Goal: Communication & Community: Answer question/provide support

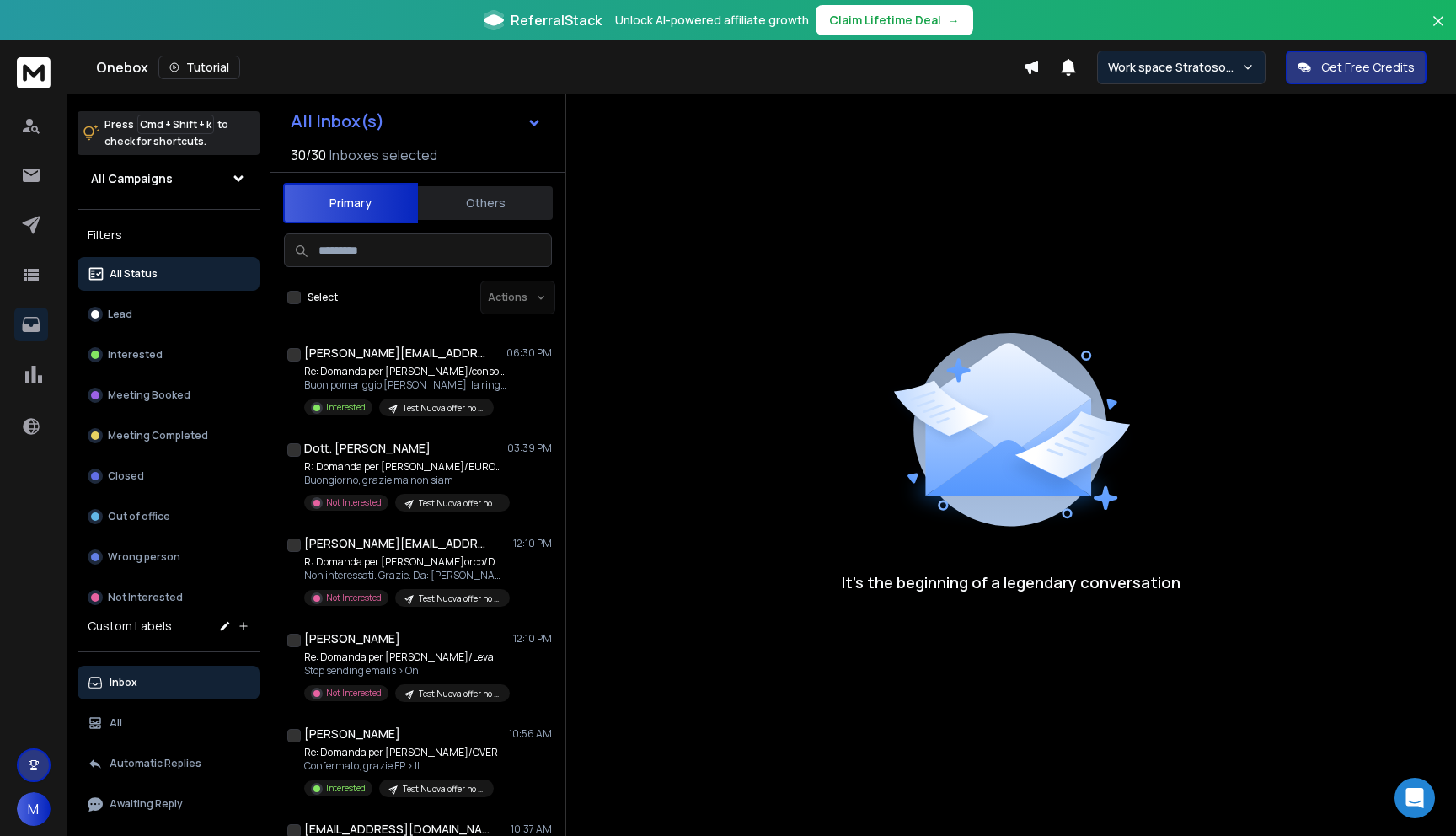
click at [1183, 67] on p "Work space Stratosoftware" at bounding box center [1175, 68] width 133 height 17
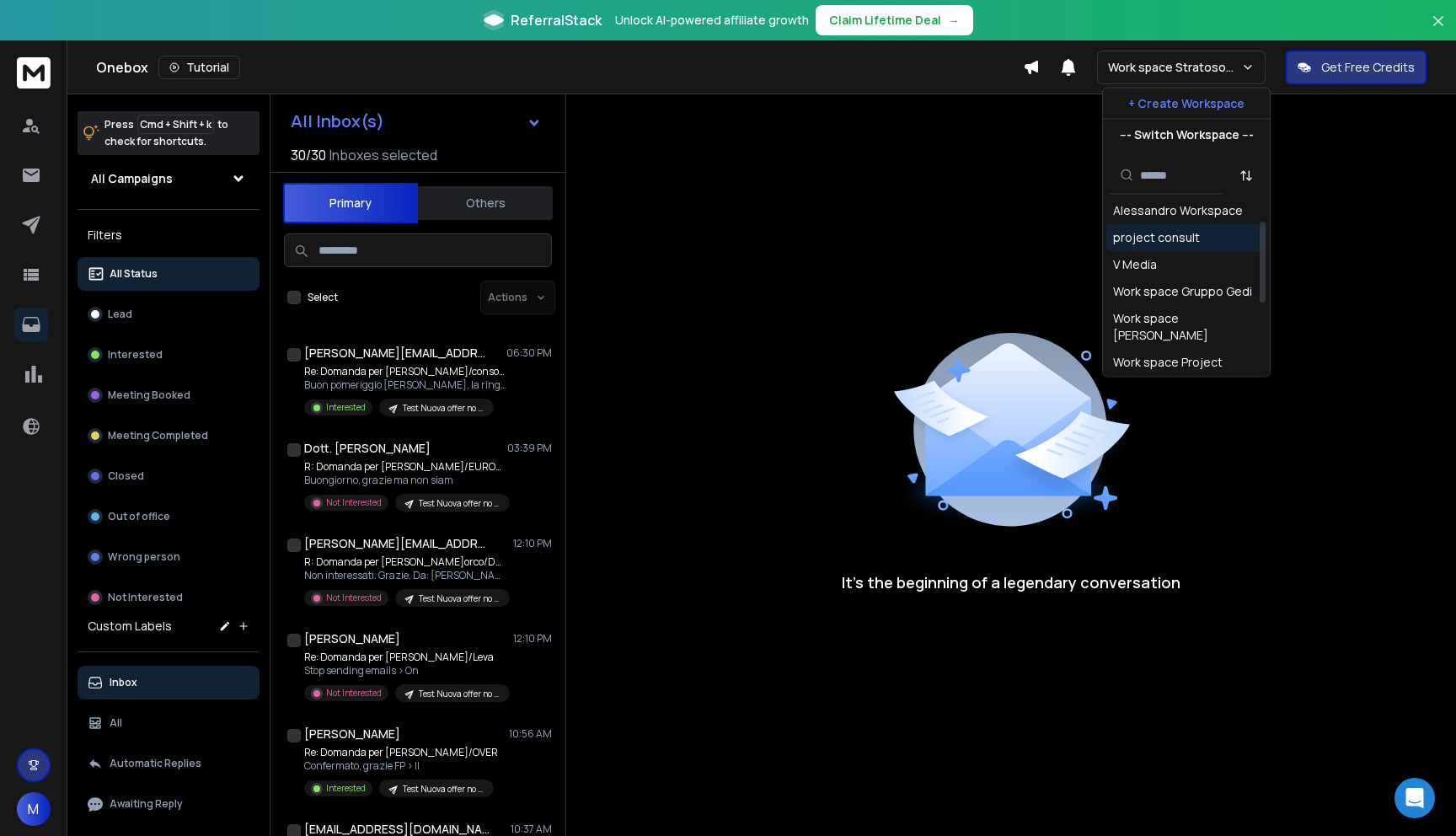
scroll to position [48, 0]
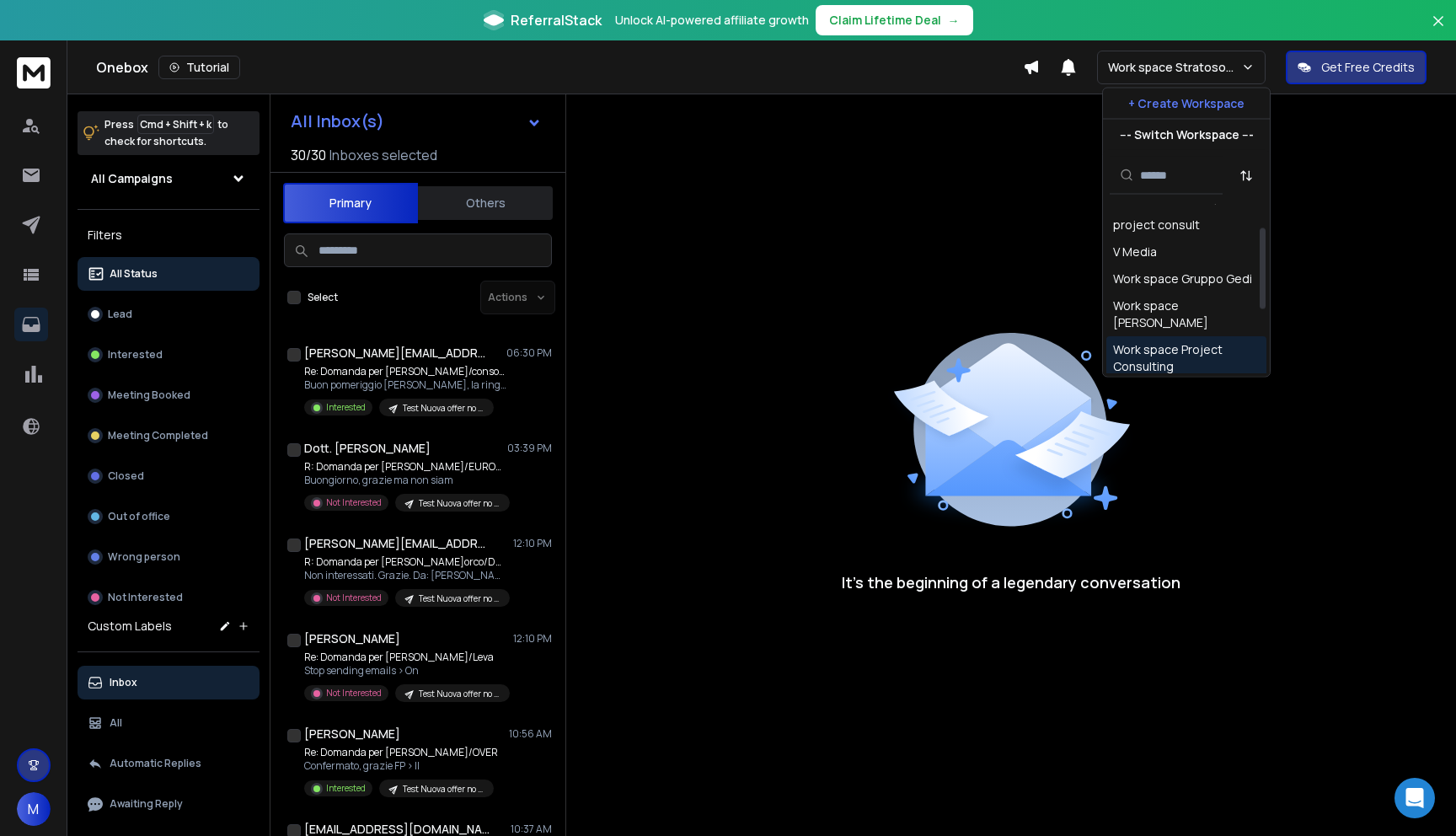
click at [1184, 341] on div "Work space Project Consulting" at bounding box center [1186, 358] width 146 height 33
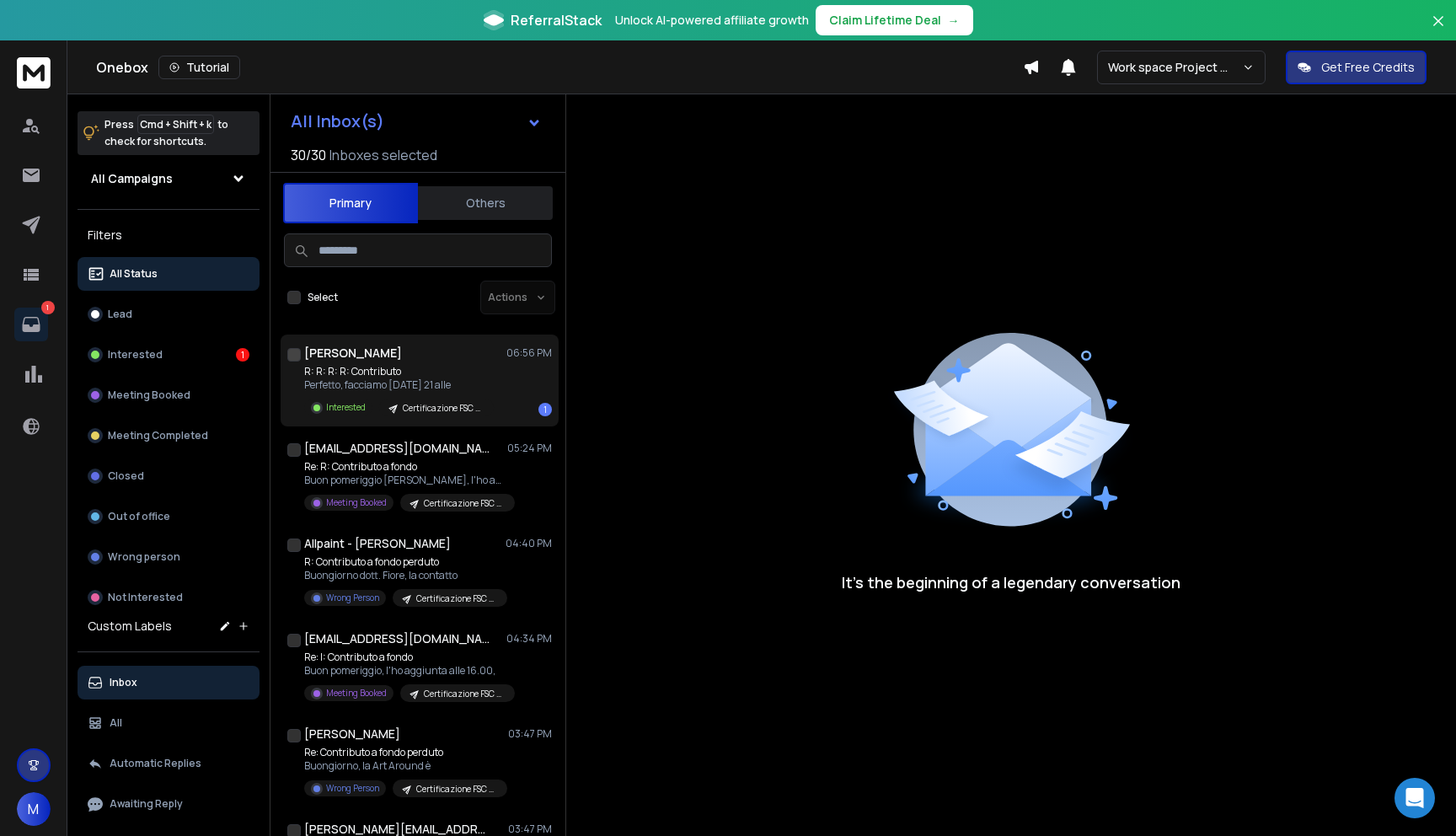
click at [462, 374] on p "R: R: R: R: Contributo" at bounding box center [398, 372] width 189 height 13
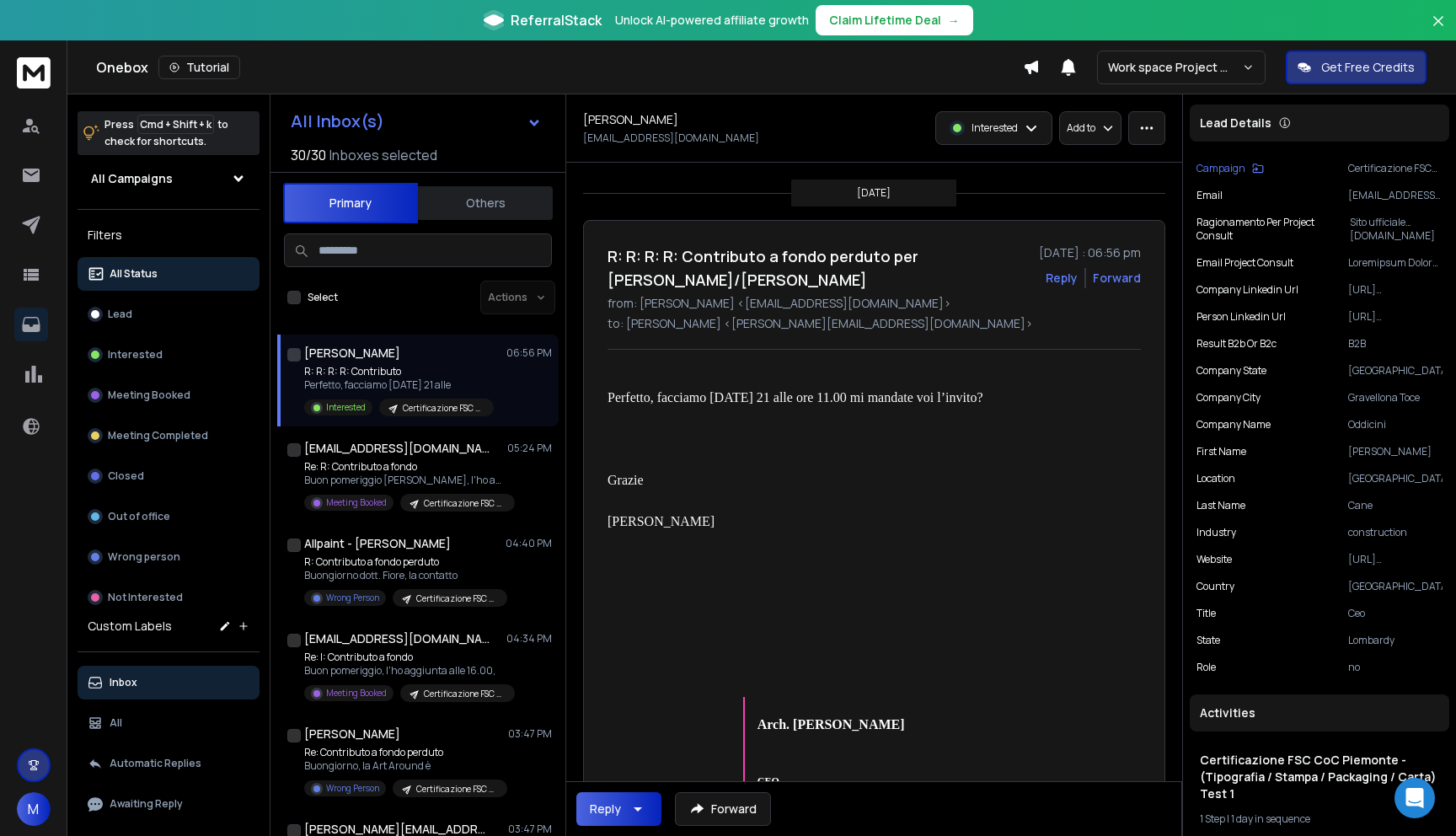
drag, startPoint x: 904, startPoint y: 255, endPoint x: 947, endPoint y: 255, distance: 43.0
click at [947, 255] on h1 "R: R: R: R: Contributo a fondo perduto per [PERSON_NAME]/[PERSON_NAME]" at bounding box center [818, 268] width 421 height 48
drag, startPoint x: 911, startPoint y: 256, endPoint x: 951, endPoint y: 277, distance: 45.2
click at [951, 277] on h1 "R: R: R: R: Contributo a fondo perduto per [PERSON_NAME]/[PERSON_NAME]" at bounding box center [818, 268] width 421 height 48
copy h1 "[PERSON_NAME]/Oddicini"
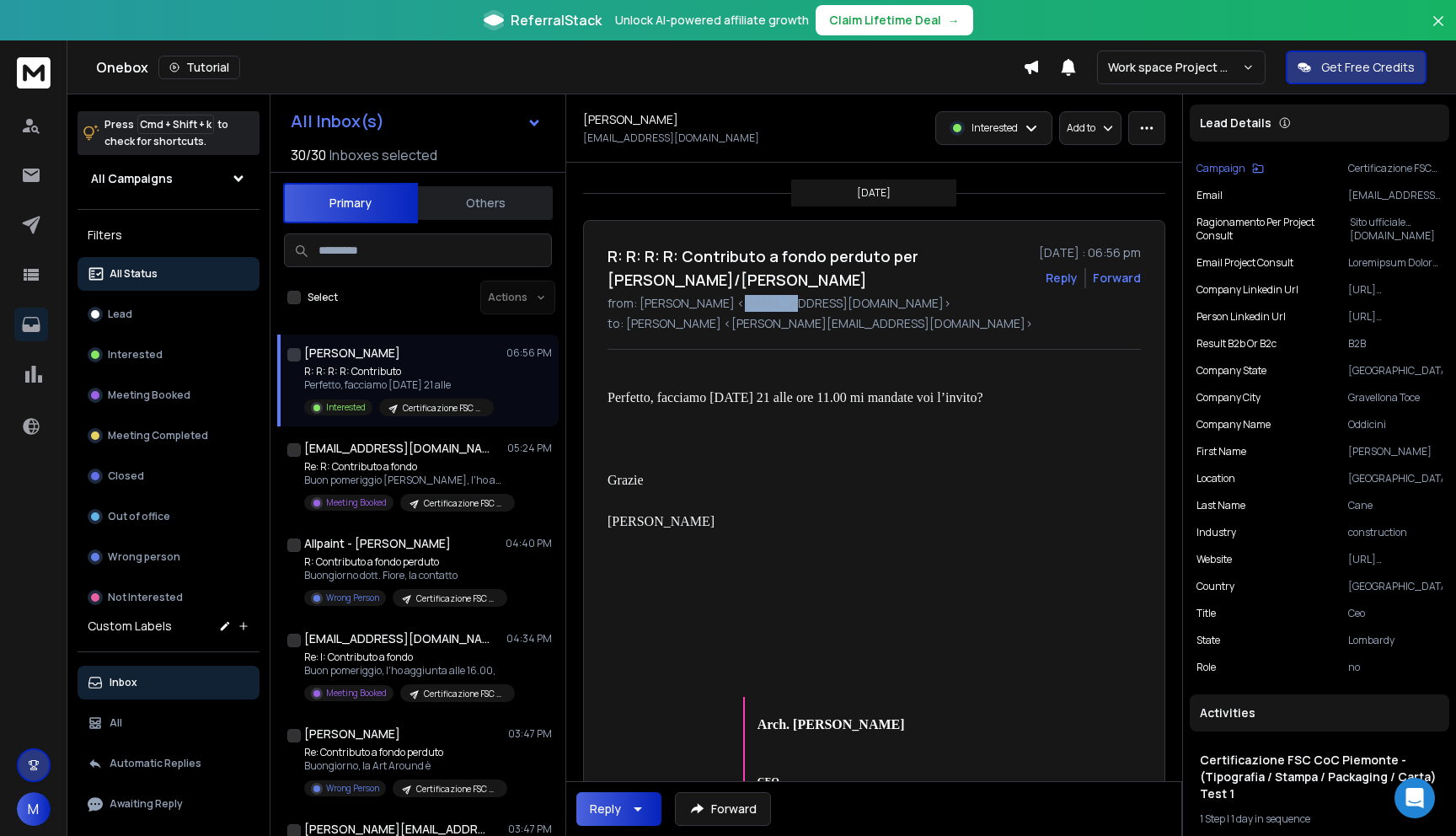
drag, startPoint x: 730, startPoint y: 304, endPoint x: 784, endPoint y: 306, distance: 54.0
click at [785, 306] on p "from: [PERSON_NAME] <[EMAIL_ADDRESS][DOMAIN_NAME]>" at bounding box center [874, 303] width 534 height 17
drag, startPoint x: 729, startPoint y: 301, endPoint x: 841, endPoint y: 308, distance: 112.2
click at [841, 308] on p "from: [PERSON_NAME] <[EMAIL_ADDRESS][DOMAIN_NAME]>" at bounding box center [874, 303] width 534 height 17
copy p "[EMAIL_ADDRESS][DOMAIN_NAME]"
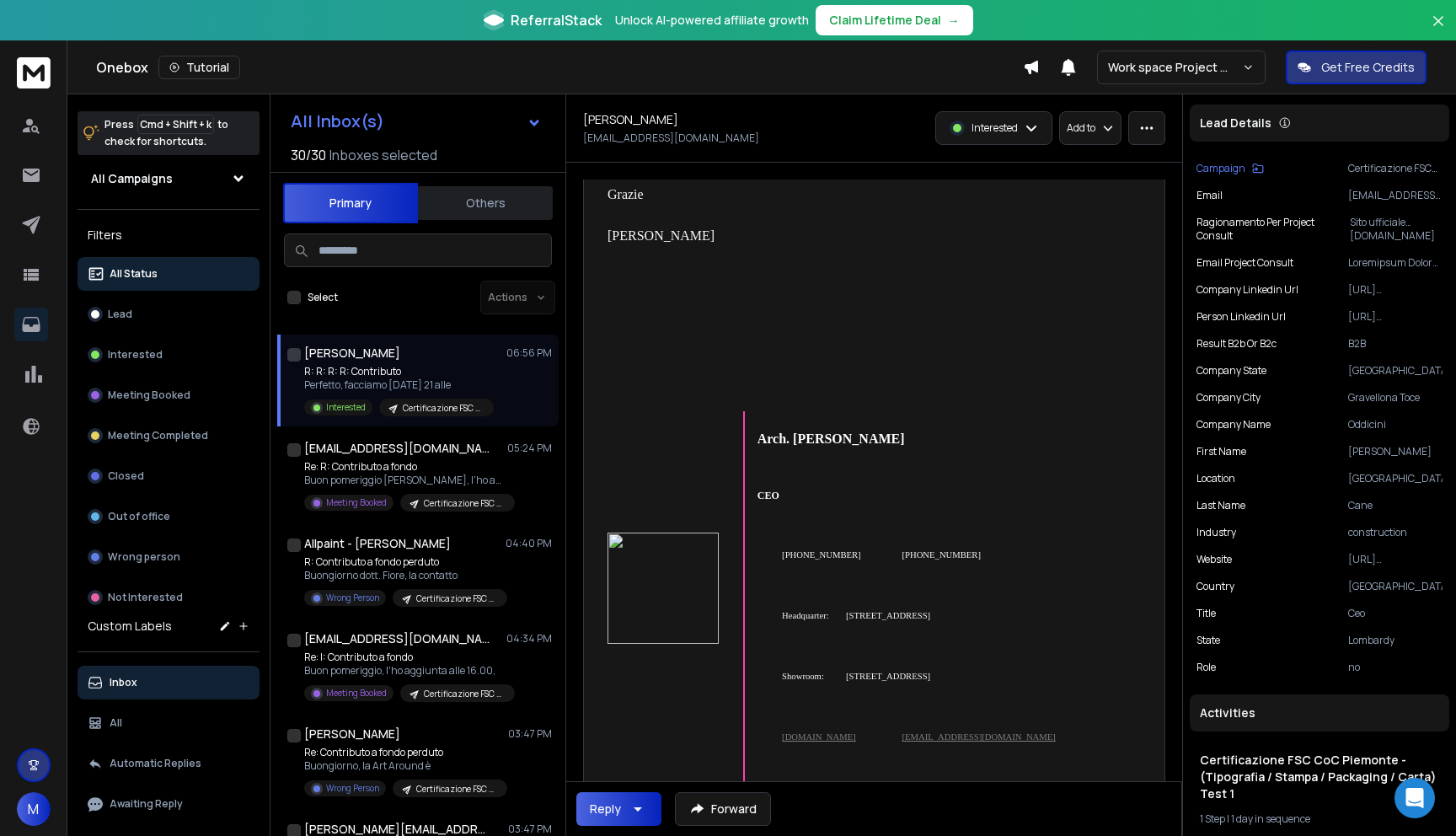
scroll to position [299, 0]
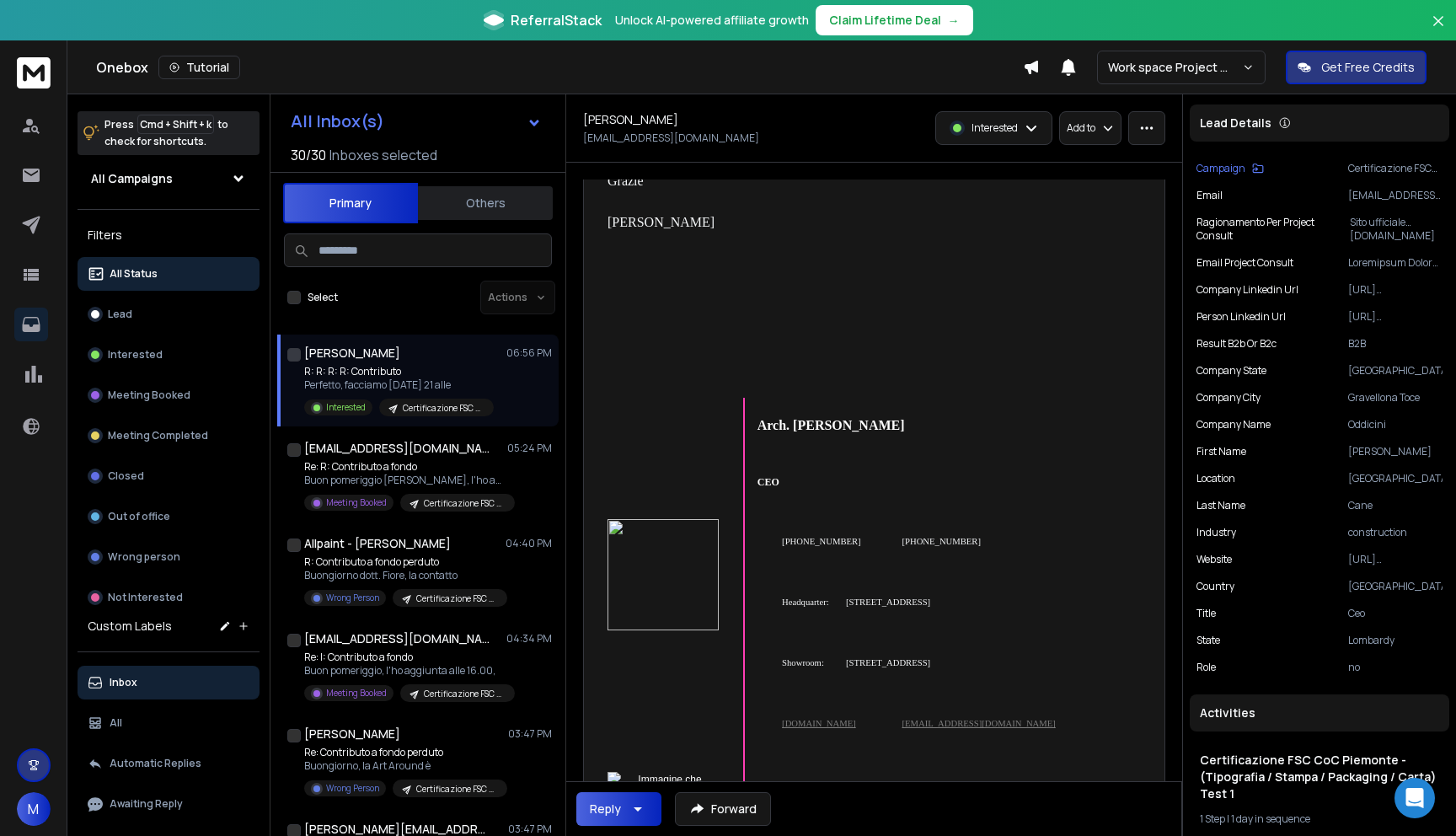
drag, startPoint x: 849, startPoint y: 538, endPoint x: 781, endPoint y: 536, distance: 68.0
click at [781, 536] on tr "[PHONE_NUMBER] [PHONE_NUMBER]" at bounding box center [884, 539] width 553 height 61
click at [833, 497] on td "CEO" at bounding box center [959, 481] width 404 height 55
drag, startPoint x: 847, startPoint y: 539, endPoint x: 783, endPoint y: 535, distance: 64.1
click at [783, 535] on p "[PHONE_NUMBER]" at bounding box center [829, 538] width 96 height 20
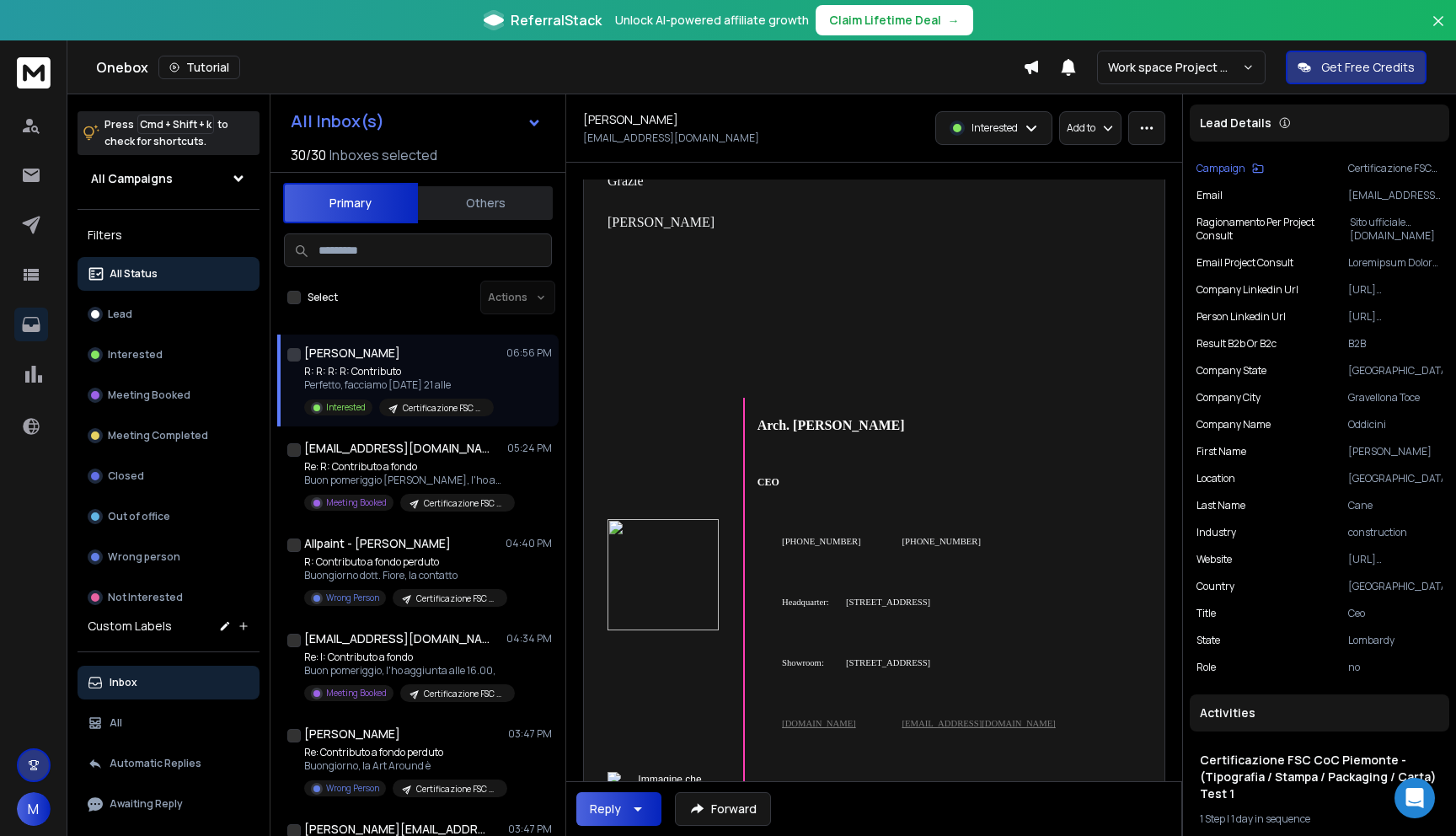
copy span "[PHONE_NUMBER]"
click at [1029, 122] on icon at bounding box center [1031, 128] width 13 height 13
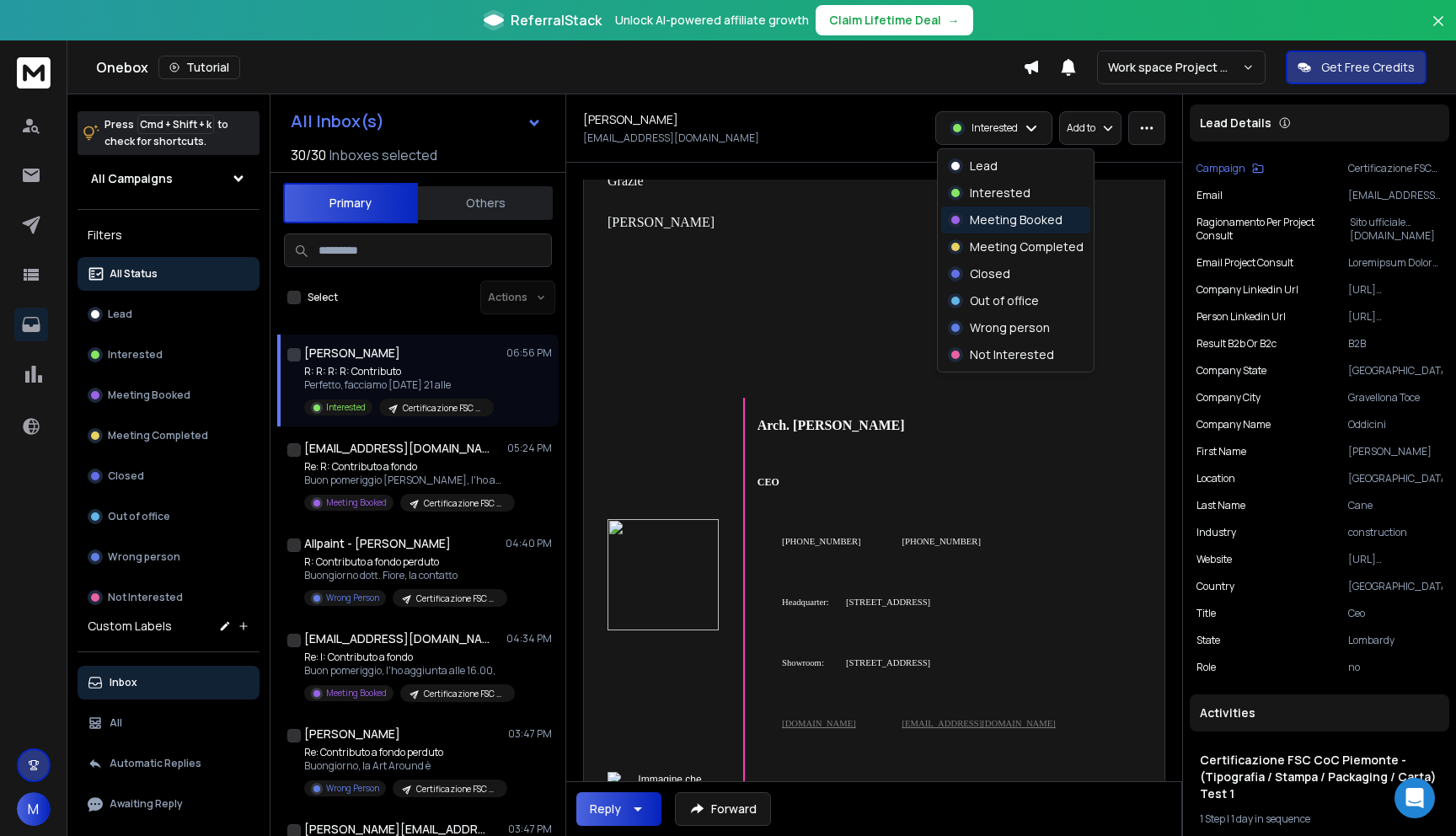
click at [1018, 218] on p "Meeting Booked" at bounding box center [1016, 220] width 92 height 17
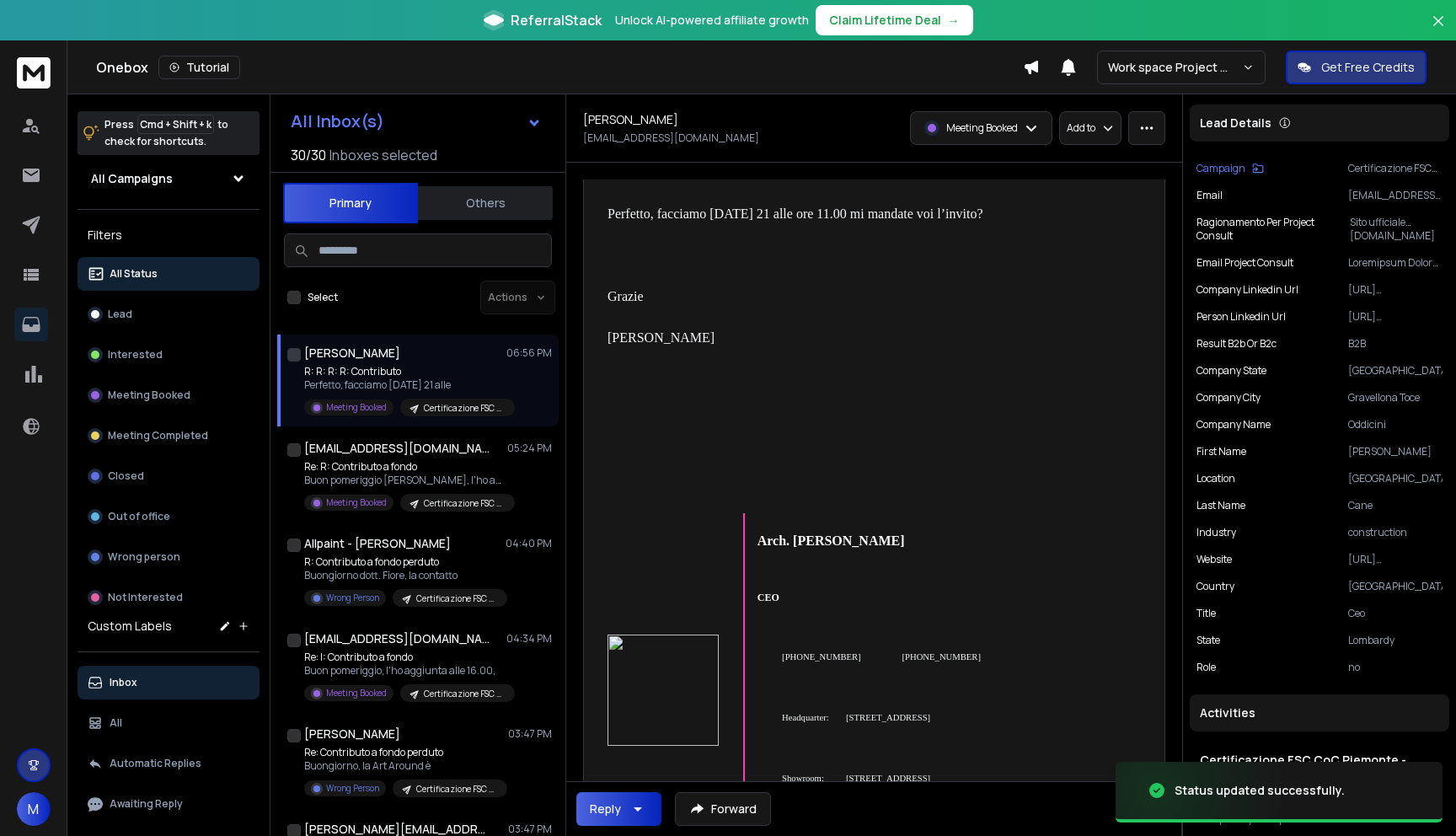
scroll to position [0, 0]
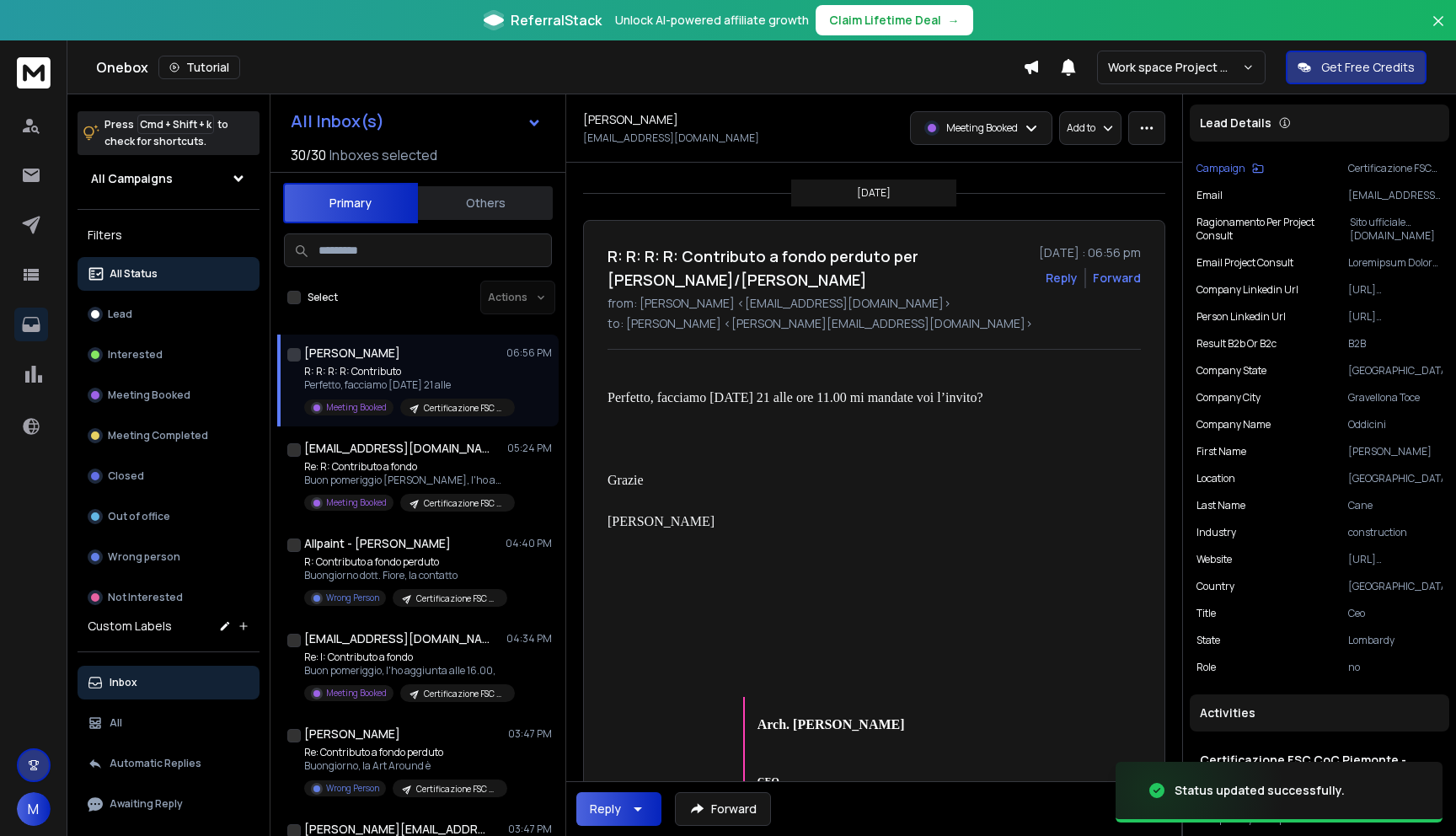
click at [628, 808] on icon "button" at bounding box center [637, 808] width 20 height 20
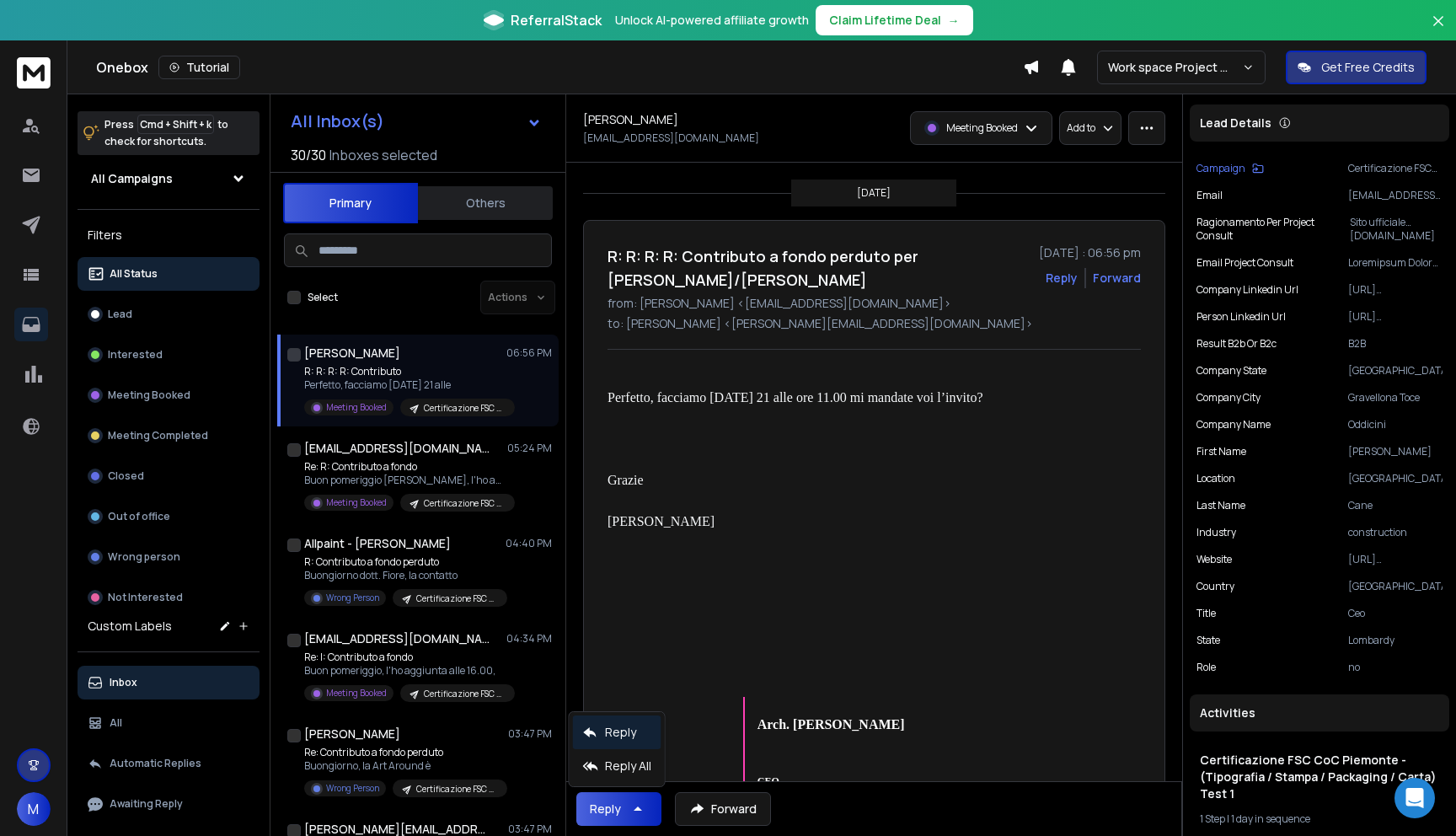
click at [628, 720] on p "Reply" at bounding box center [609, 731] width 60 height 24
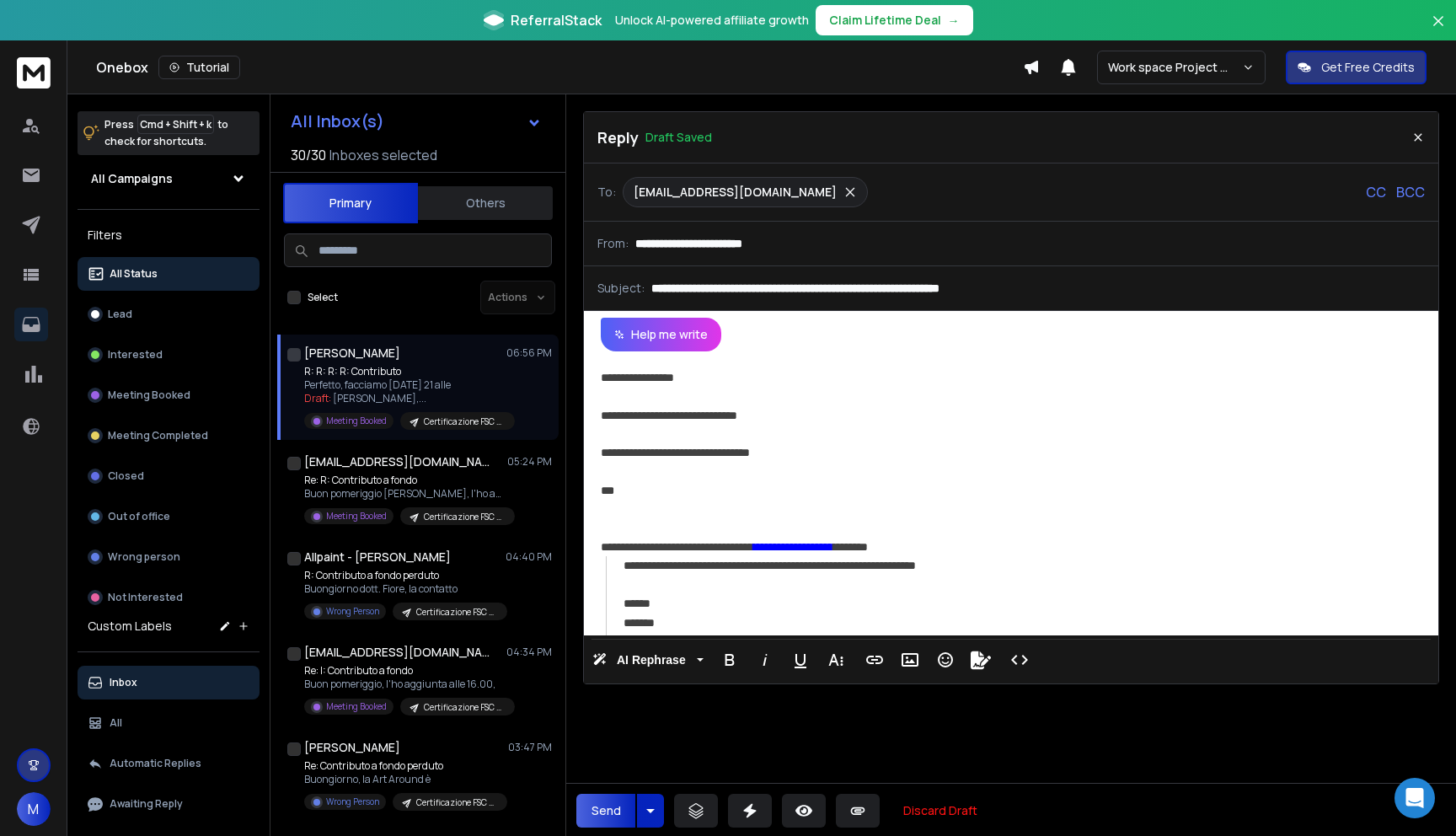
click at [787, 451] on div "**********" at bounding box center [1009, 452] width 816 height 18
click at [651, 481] on div "***" at bounding box center [1009, 490] width 816 height 18
click at [630, 495] on div "***" at bounding box center [1009, 490] width 816 height 18
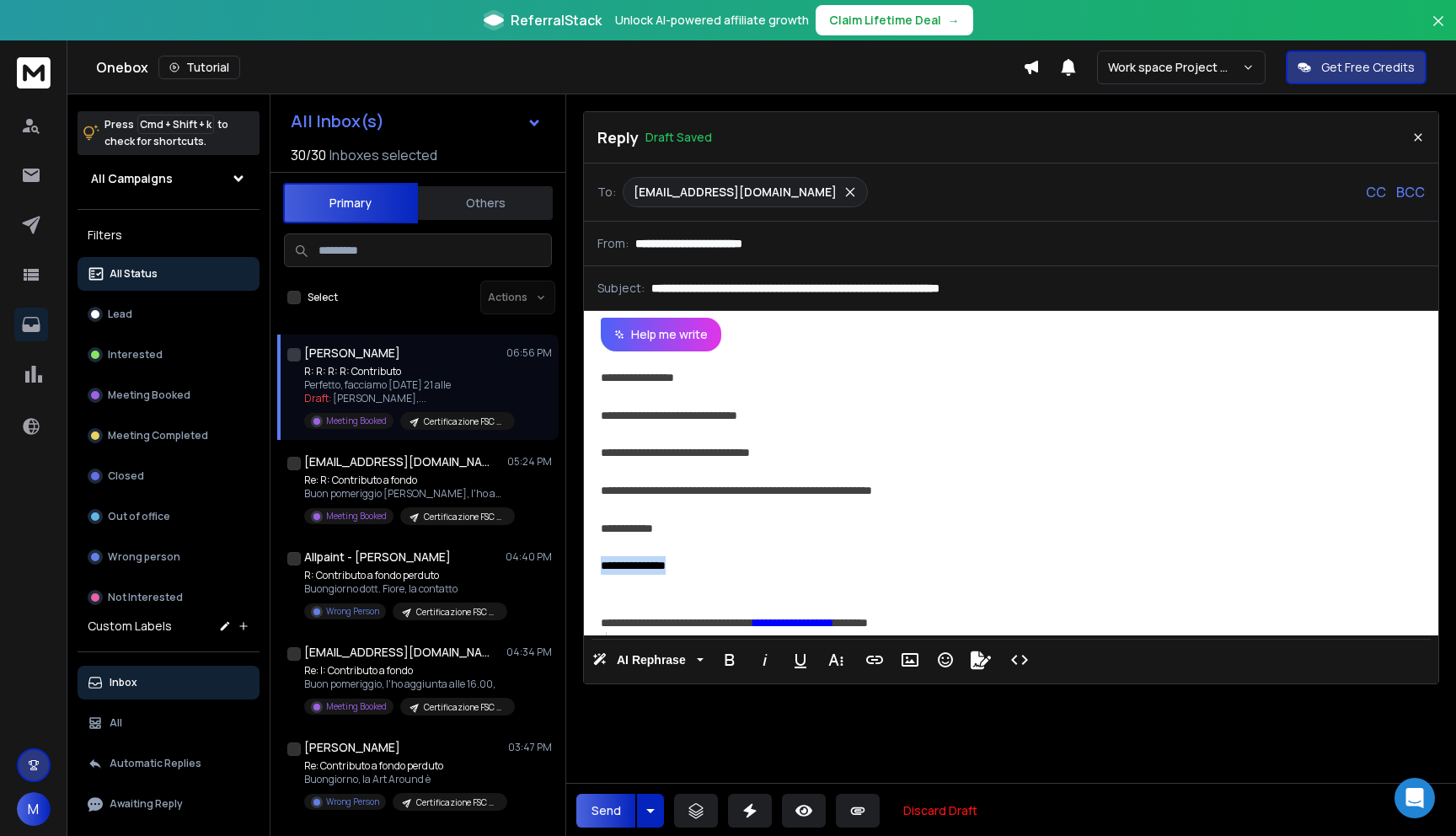
drag, startPoint x: 683, startPoint y: 565, endPoint x: 598, endPoint y: 558, distance: 85.3
click at [598, 558] on div "**********" at bounding box center [1008, 493] width 849 height 284
click at [735, 652] on icon "button" at bounding box center [729, 659] width 20 height 20
click at [787, 453] on div "**********" at bounding box center [1009, 452] width 816 height 18
click at [790, 410] on div "**********" at bounding box center [1009, 415] width 816 height 18
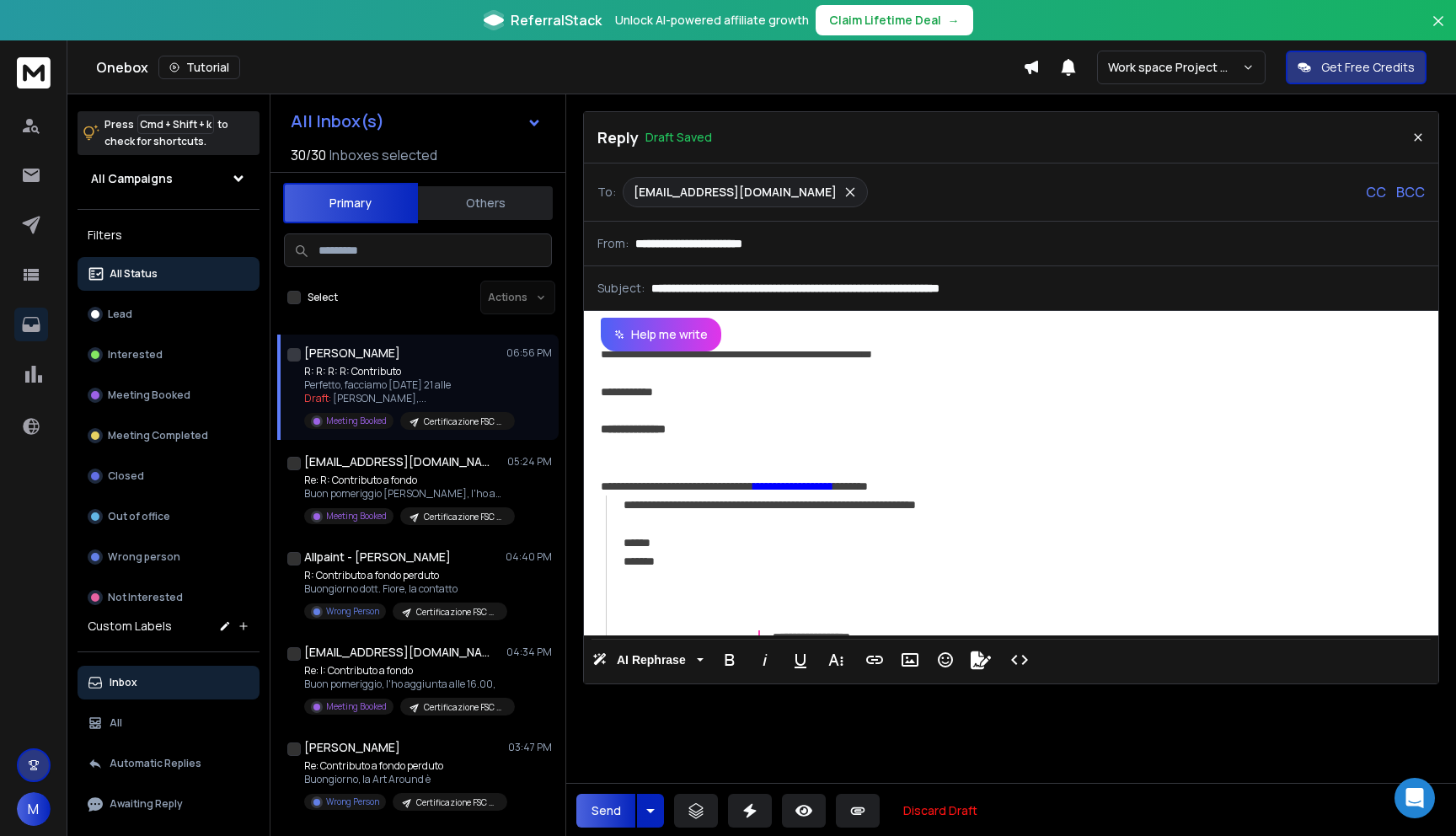
scroll to position [129, 0]
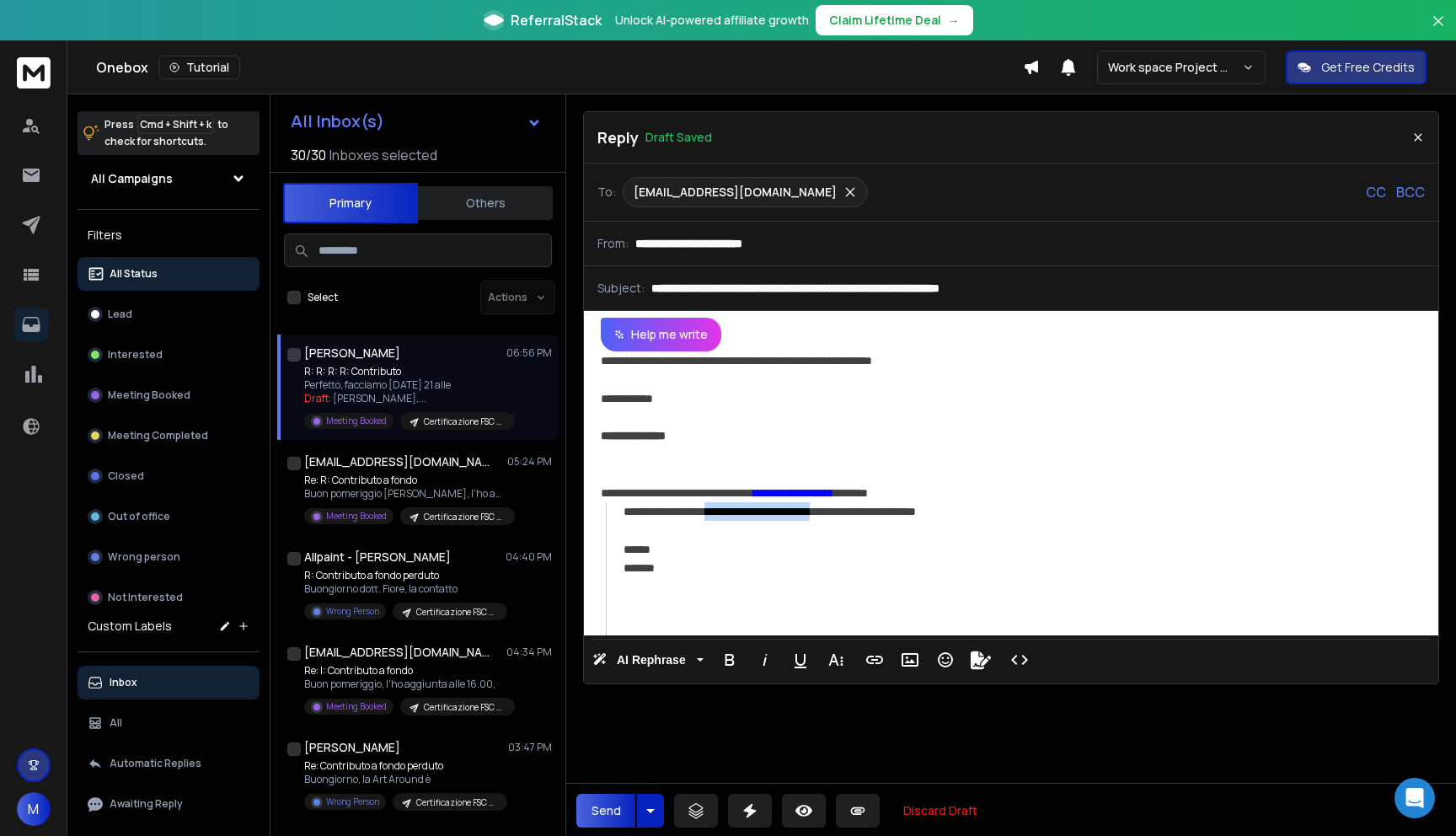
drag, startPoint x: 711, startPoint y: 511, endPoint x: 828, endPoint y: 512, distance: 117.0
click at [828, 512] on span "**********" at bounding box center [769, 512] width 292 height 11
copy span "**********"
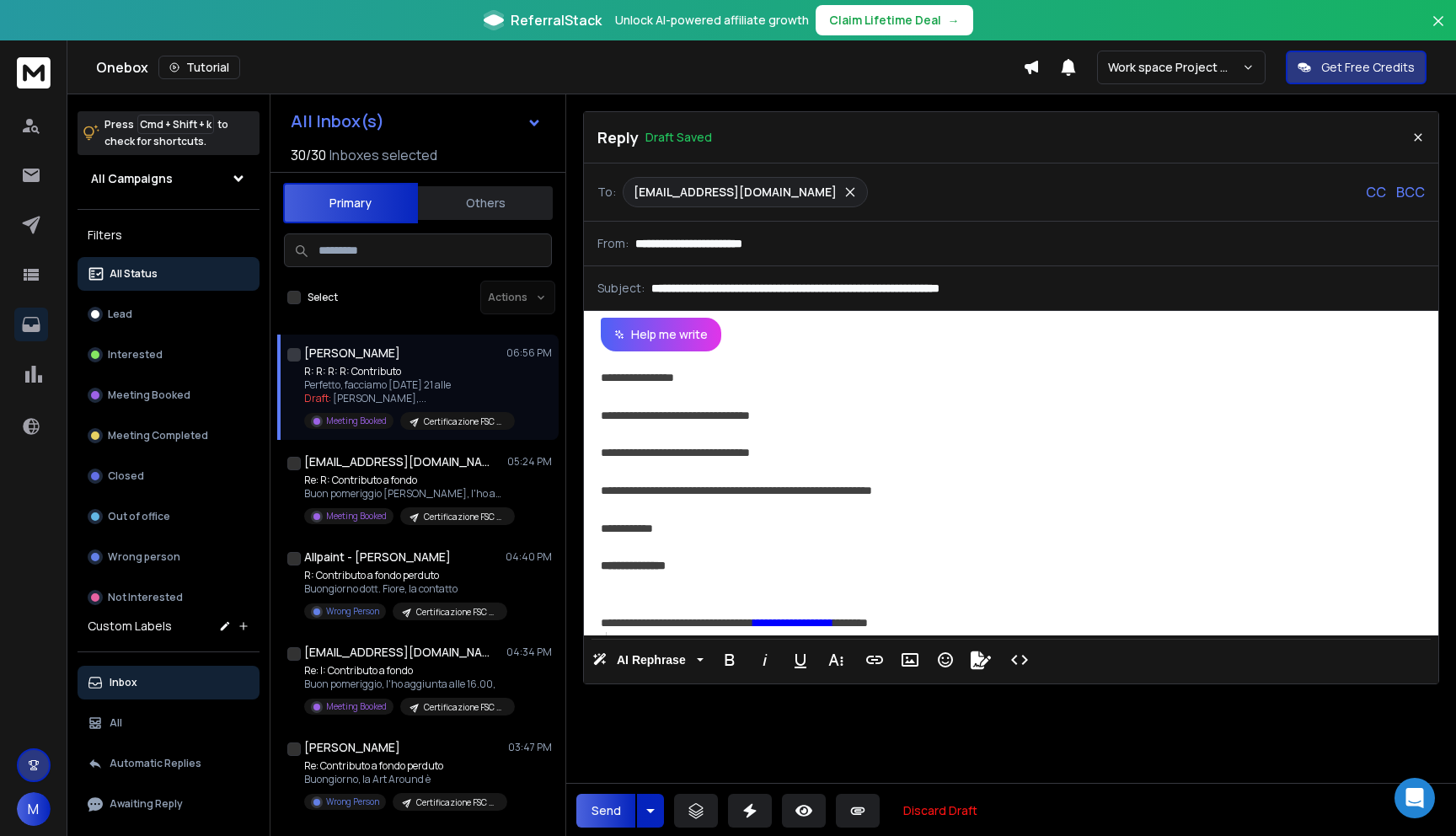
click at [838, 415] on div "**********" at bounding box center [1009, 415] width 816 height 18
click at [602, 808] on button "Send" at bounding box center [606, 809] width 59 height 33
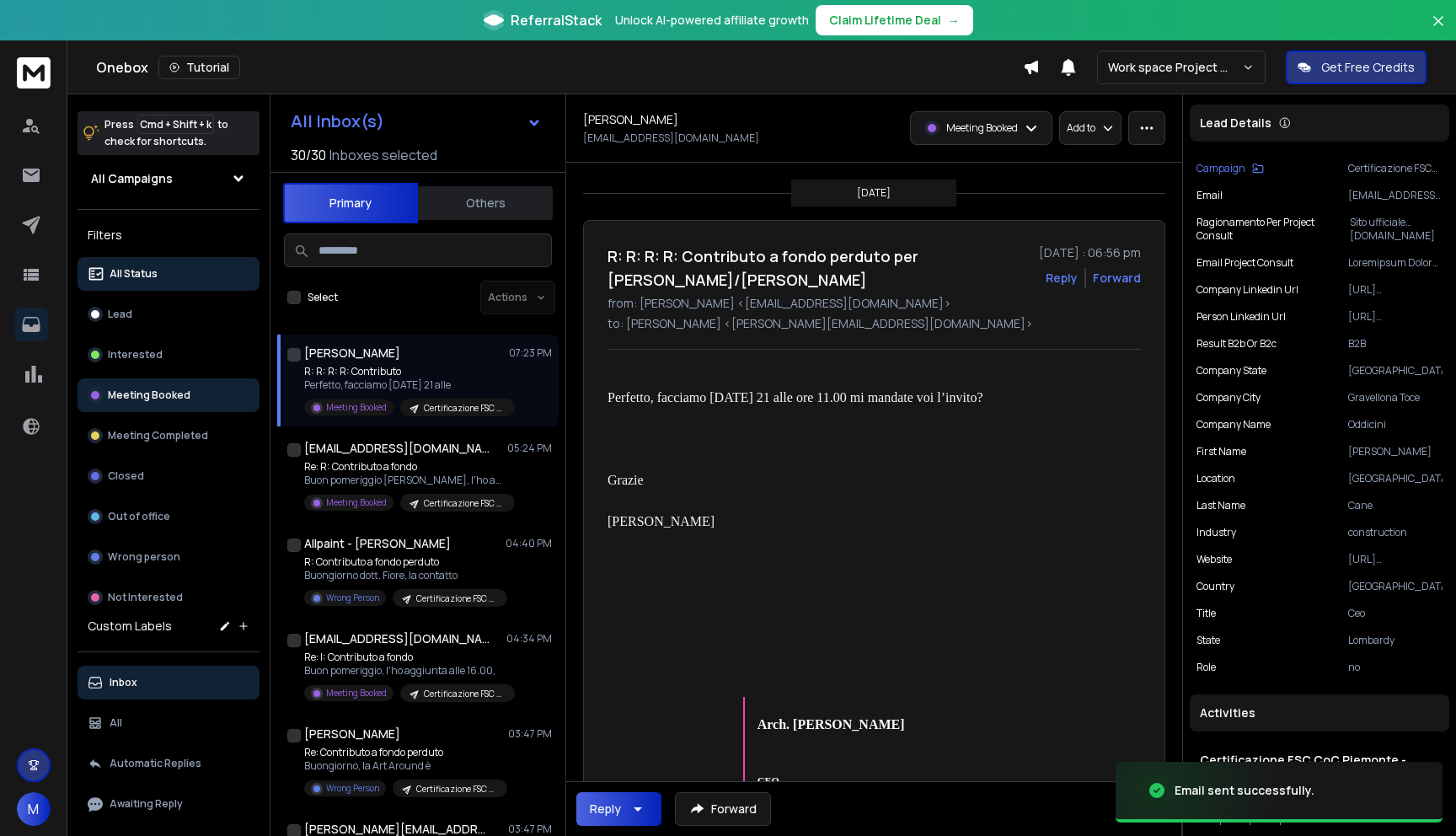
click at [145, 393] on p "Meeting Booked" at bounding box center [148, 395] width 83 height 13
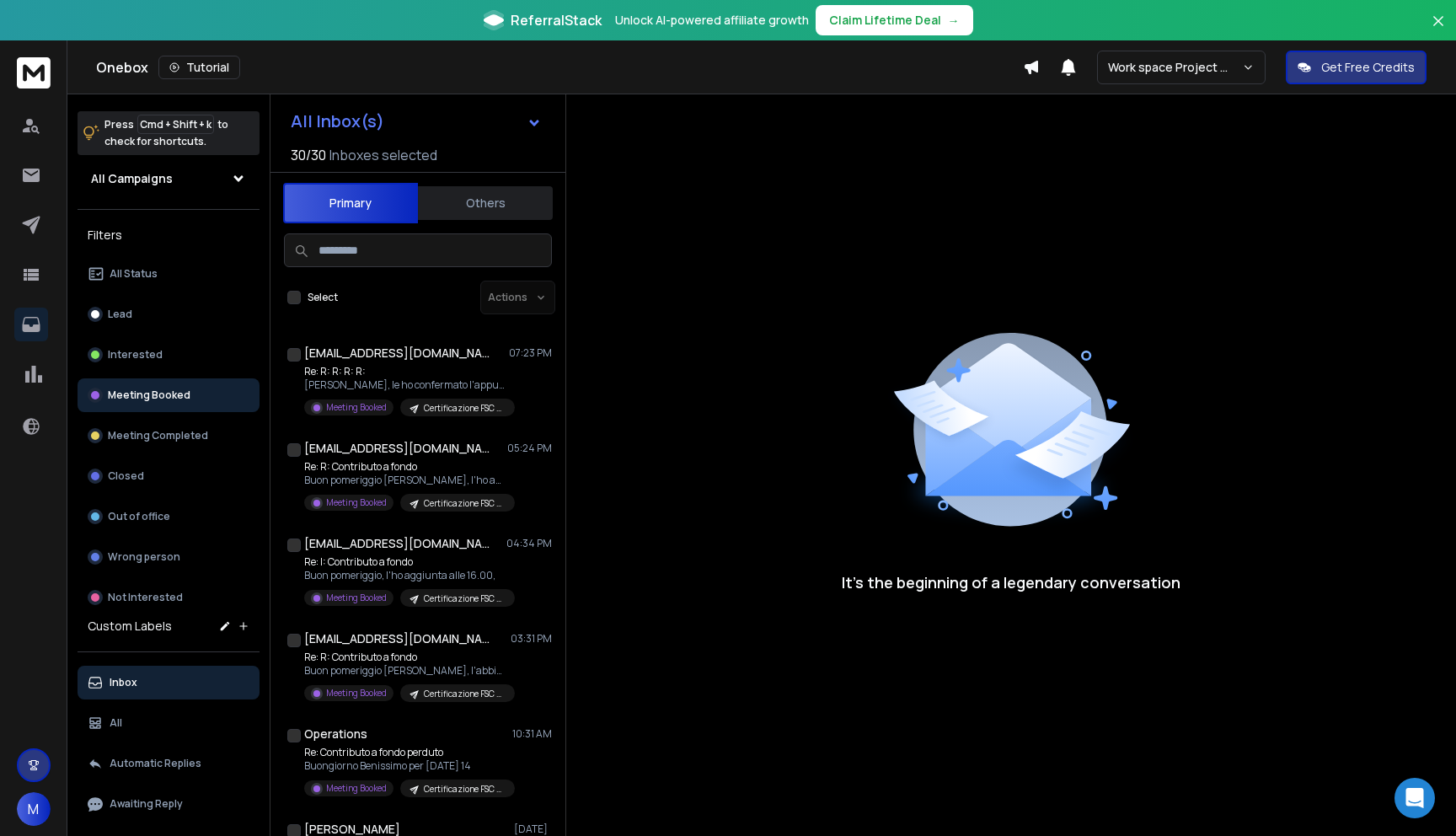
click at [478, 196] on button "Others" at bounding box center [485, 203] width 135 height 37
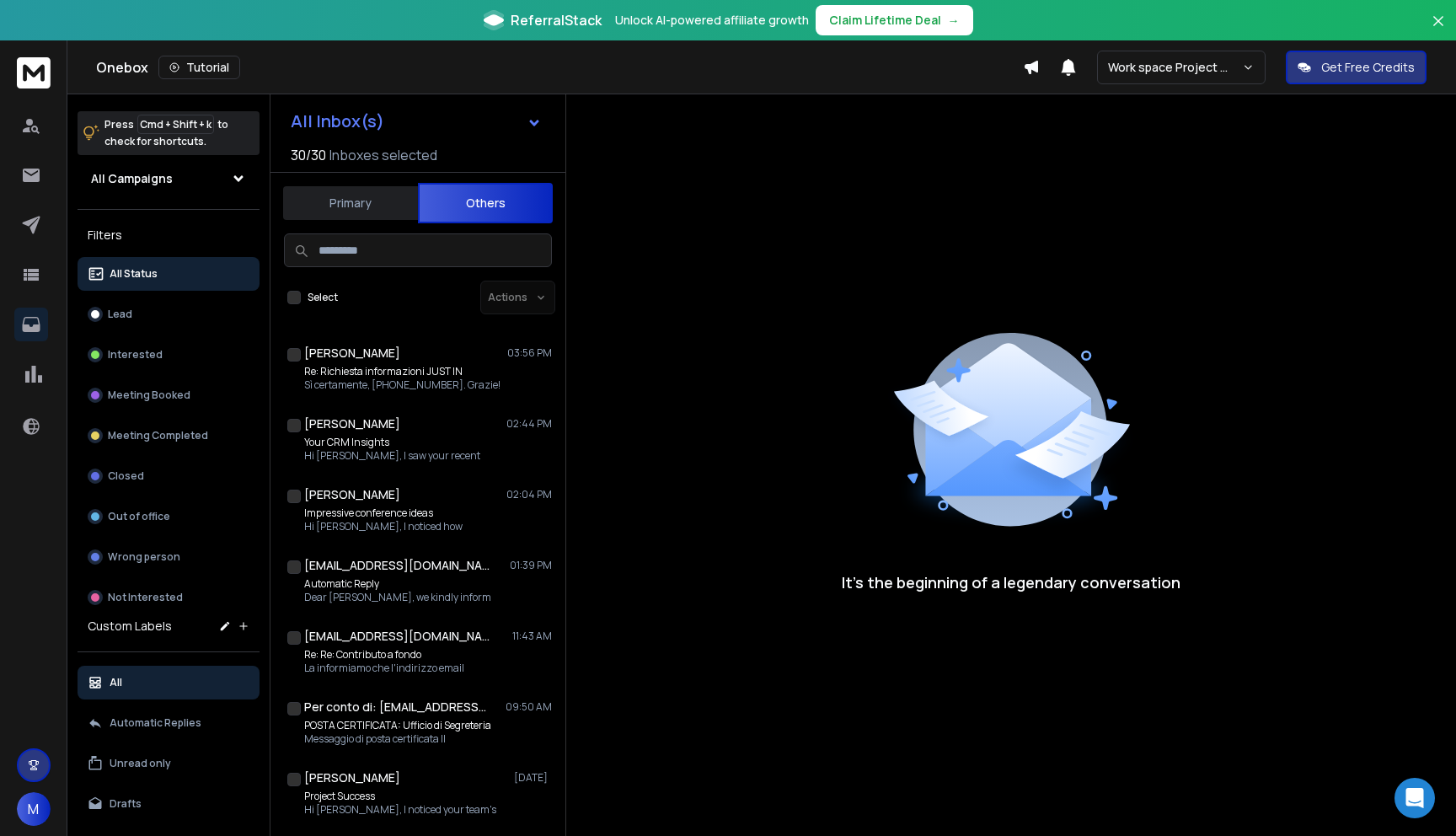
click at [366, 193] on button "Primary" at bounding box center [351, 203] width 135 height 37
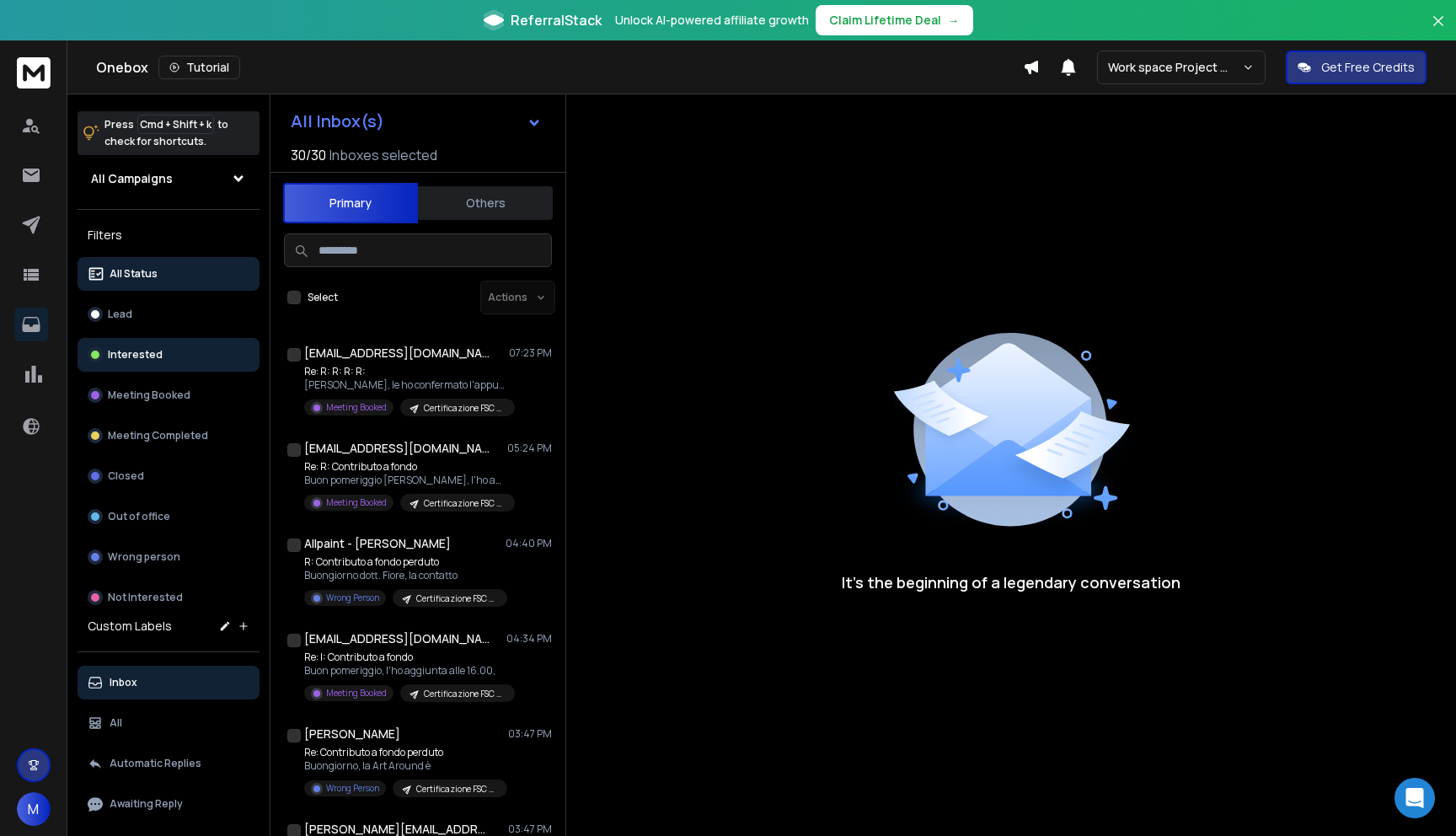
click at [161, 346] on button "Interested" at bounding box center [167, 354] width 182 height 33
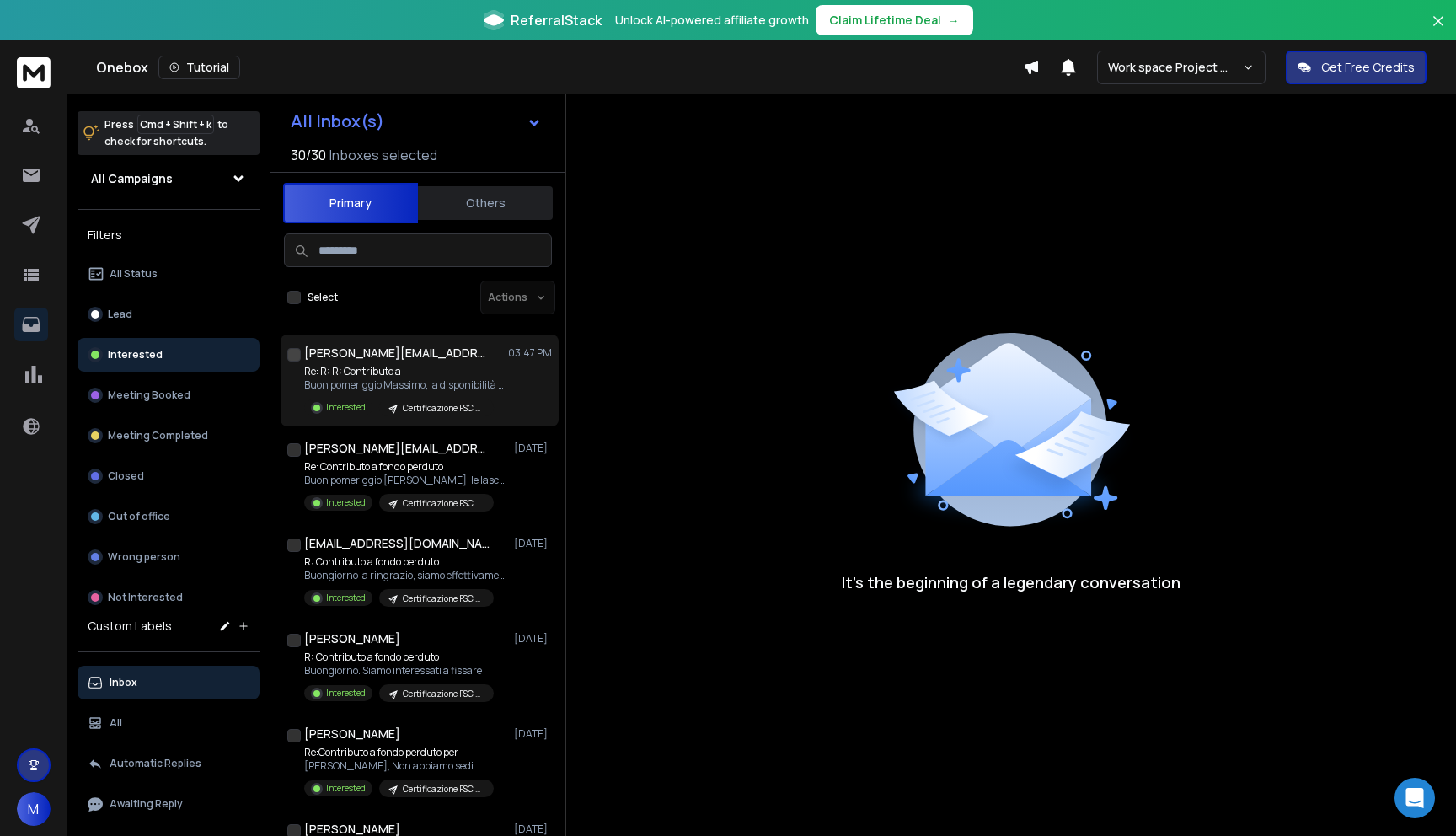
click at [399, 383] on p "Buon pomeriggio Massimo, la disponibilità che" at bounding box center [405, 385] width 203 height 13
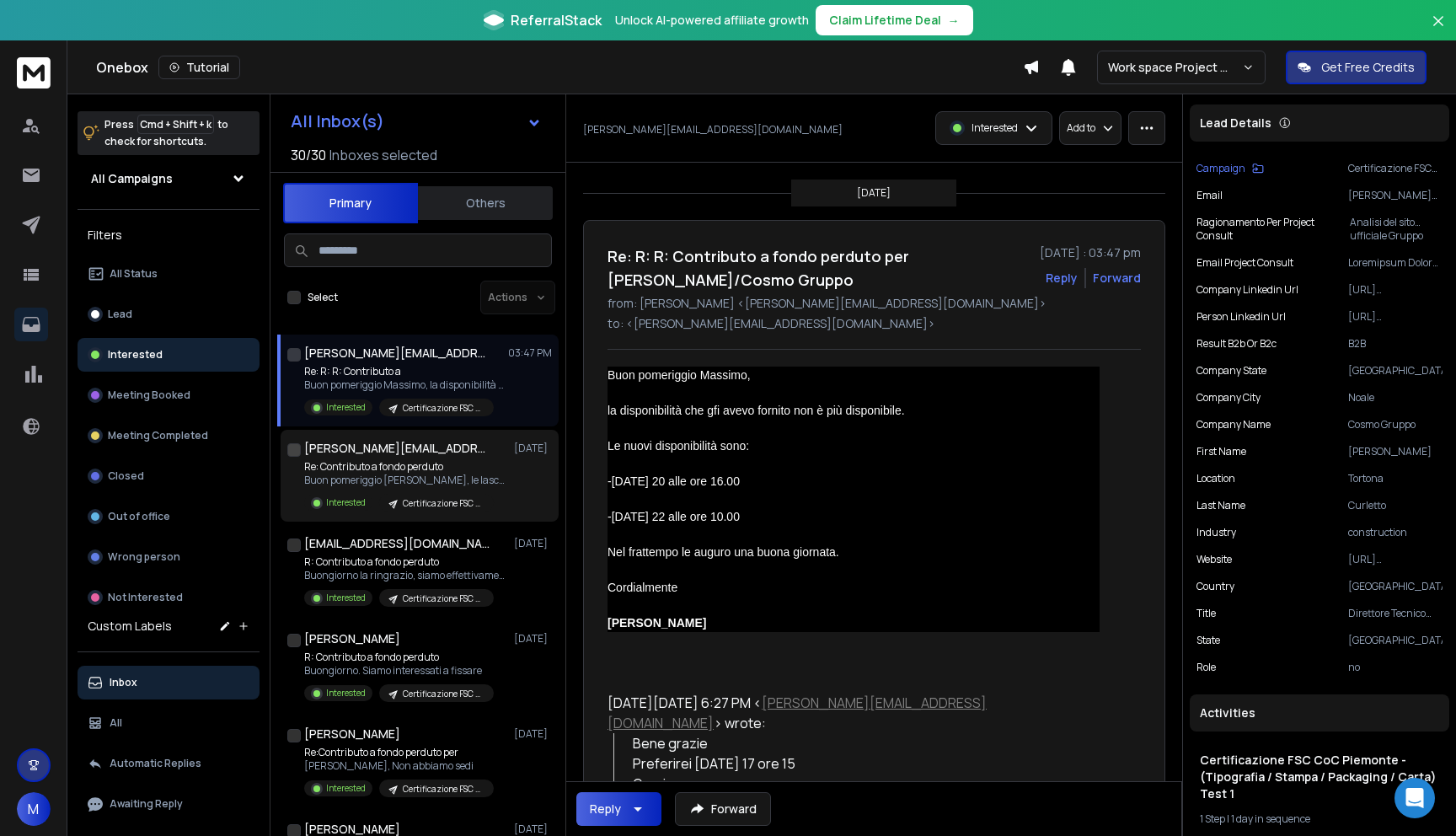
click at [400, 471] on p "Re: Contributo a fondo perduto" at bounding box center [405, 467] width 203 height 13
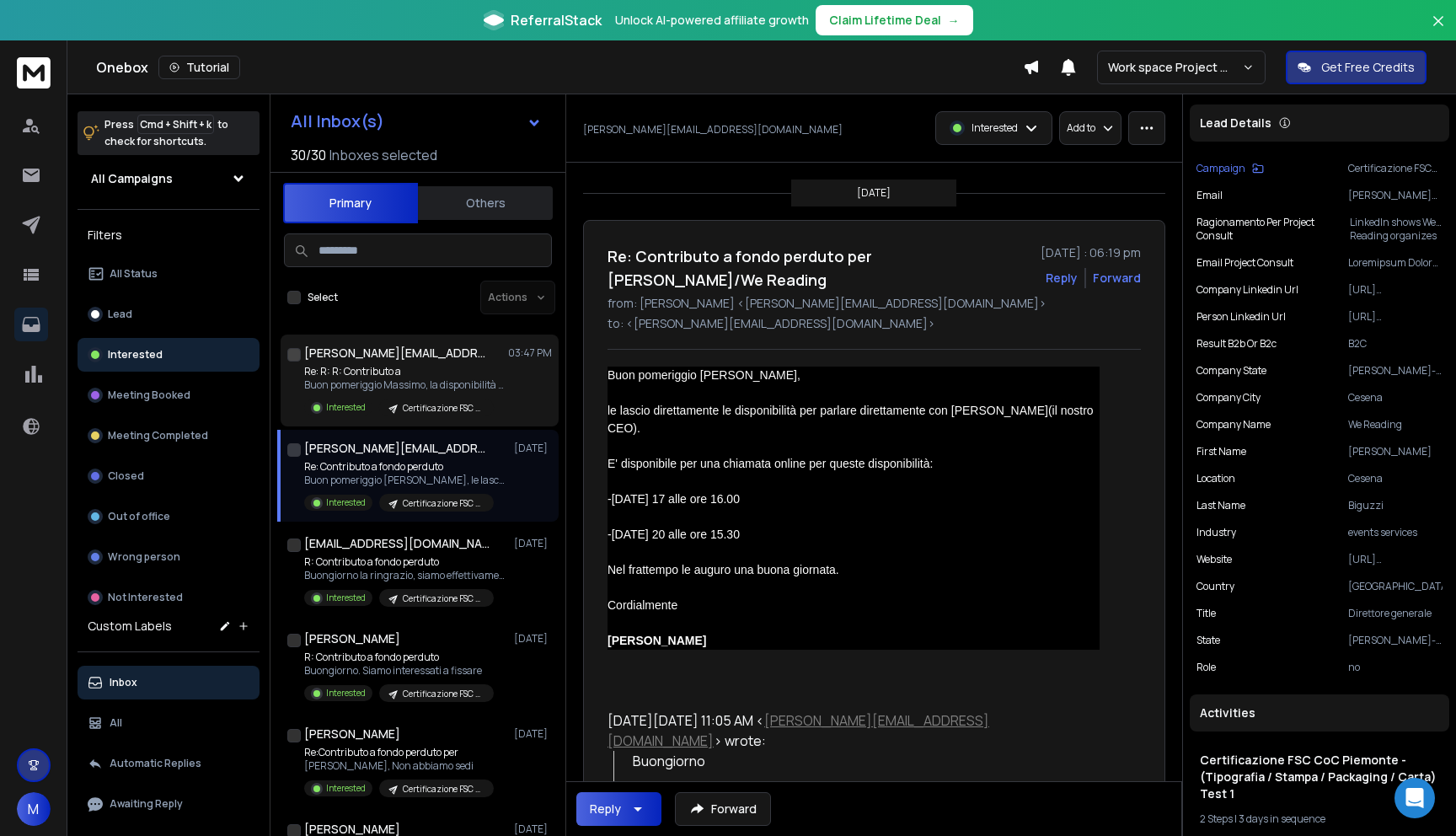
click at [405, 385] on p "Buon pomeriggio Massimo, la disponibilità che" at bounding box center [405, 385] width 203 height 13
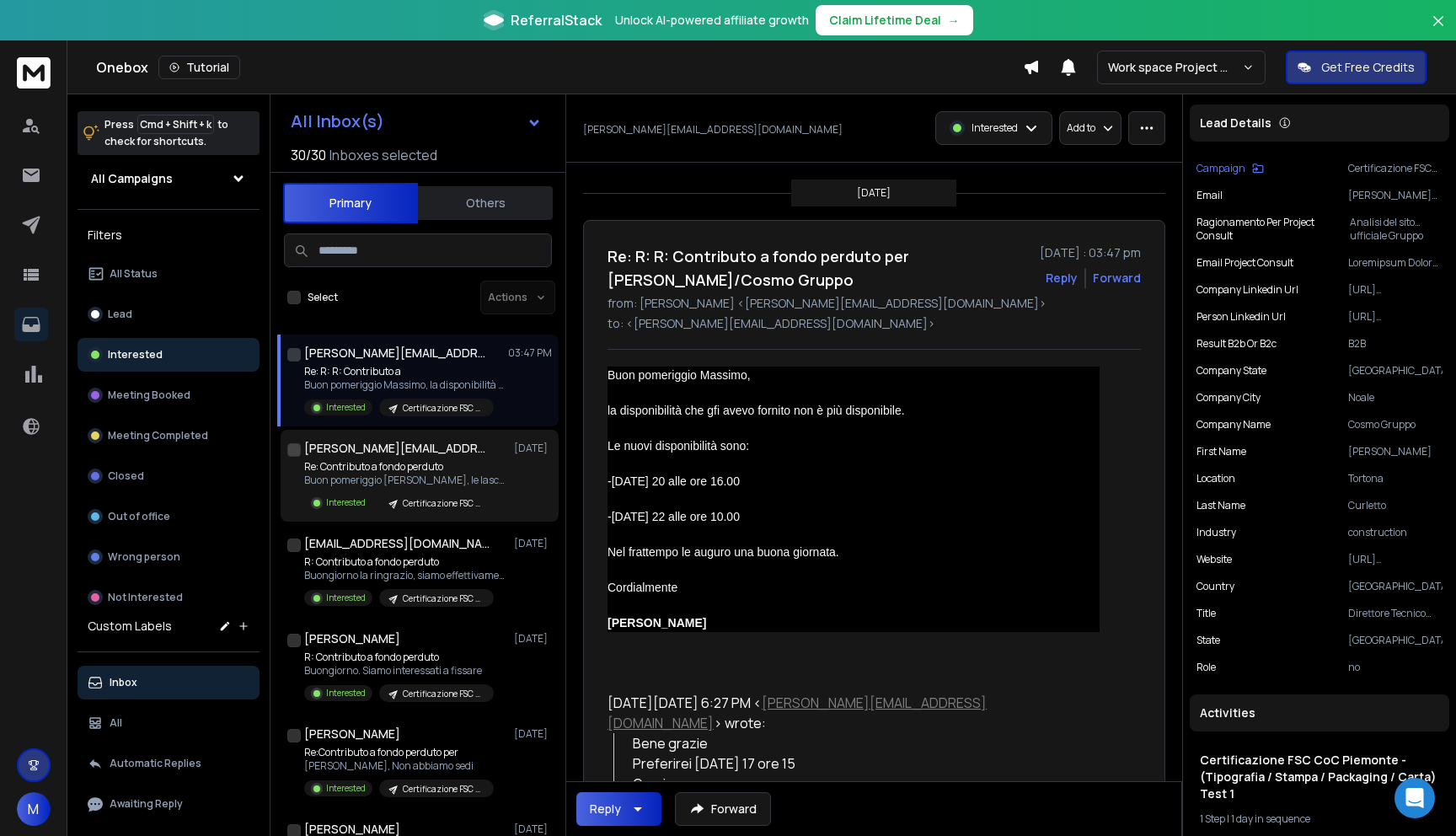
click at [417, 475] on p "Buon pomeriggio [PERSON_NAME], le lascio direttamente" at bounding box center [405, 480] width 203 height 13
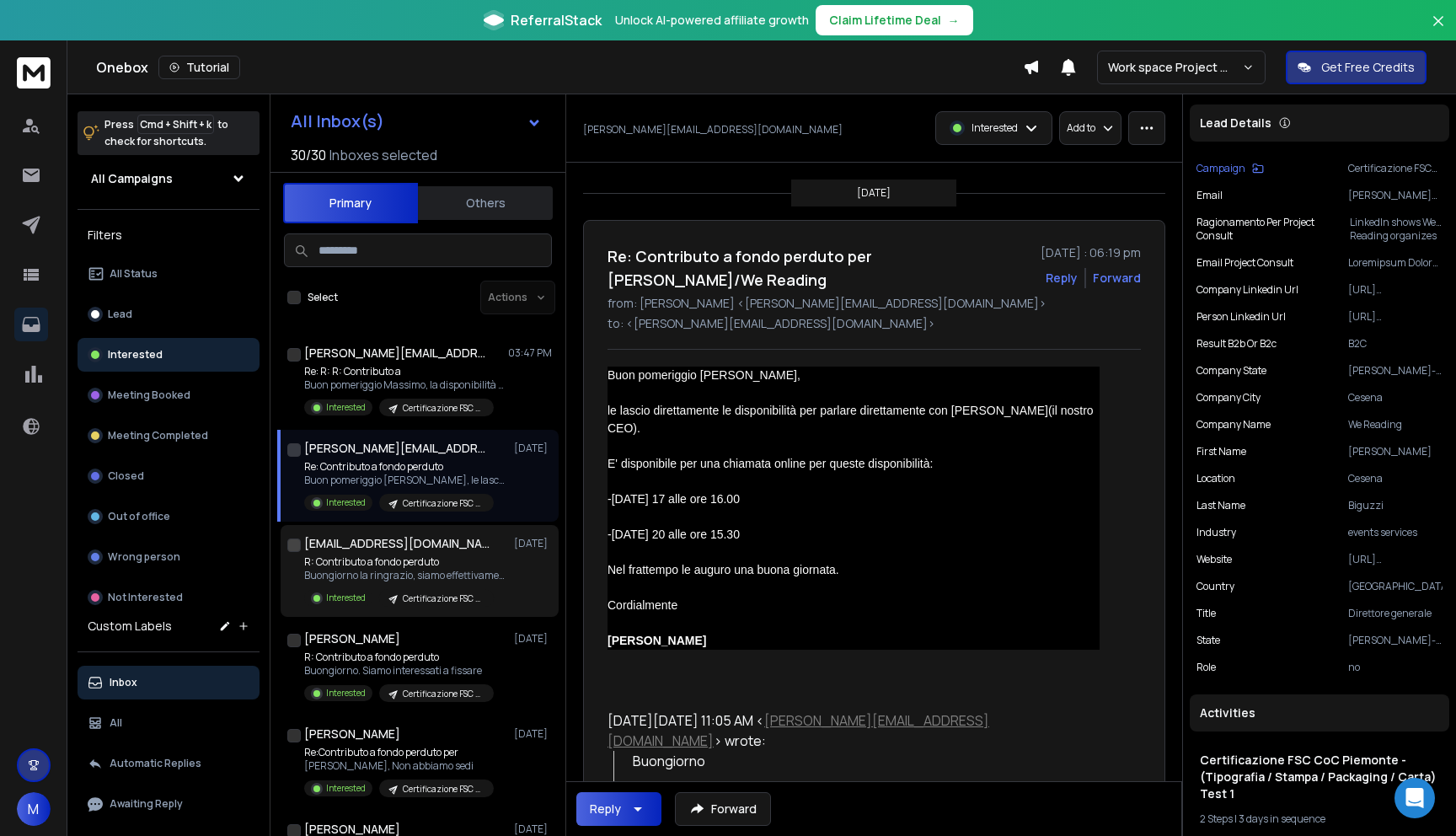
click at [419, 536] on h1 "[EMAIL_ADDRESS][DOMAIN_NAME]" at bounding box center [397, 544] width 185 height 17
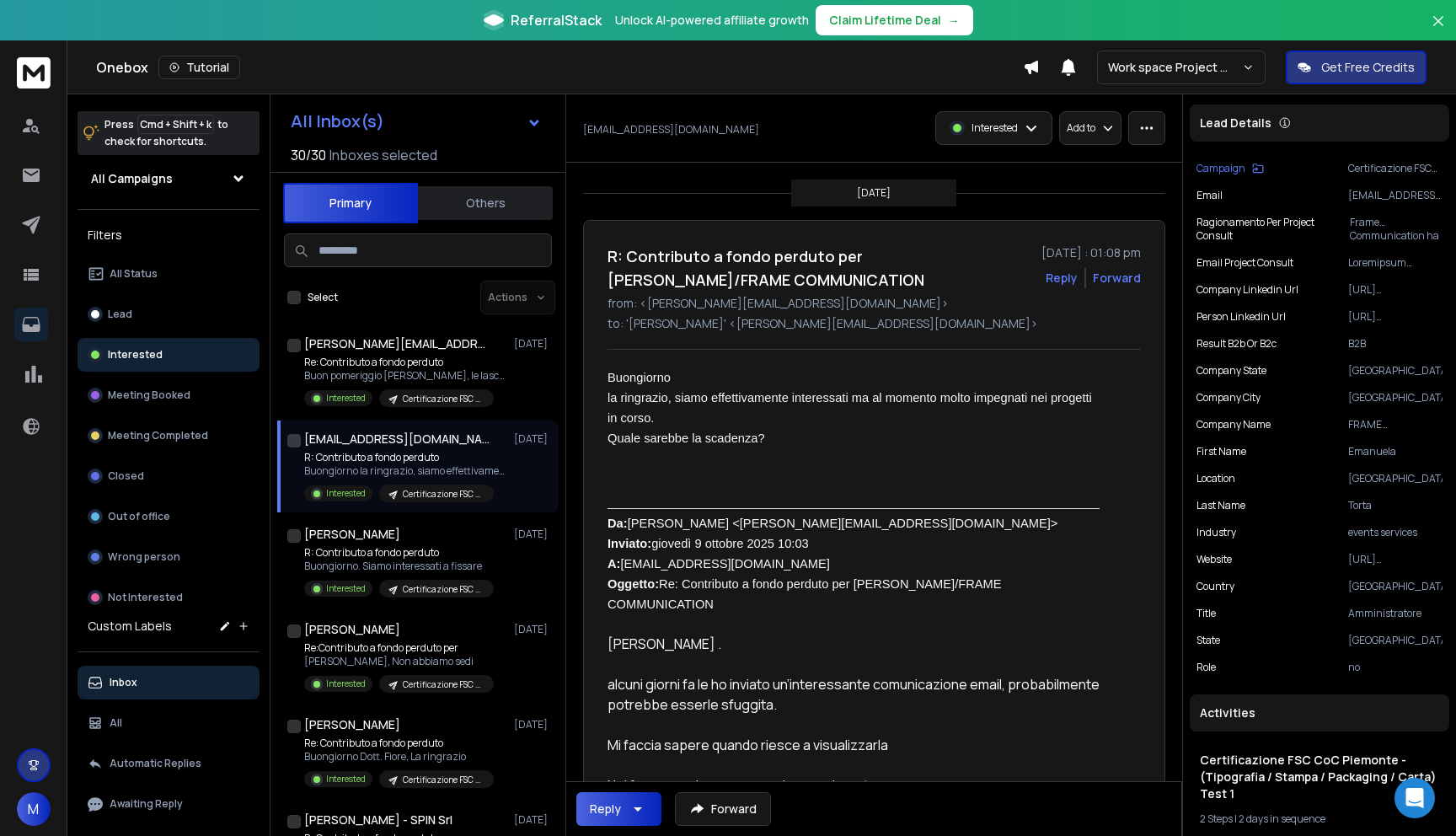
scroll to position [116, 0]
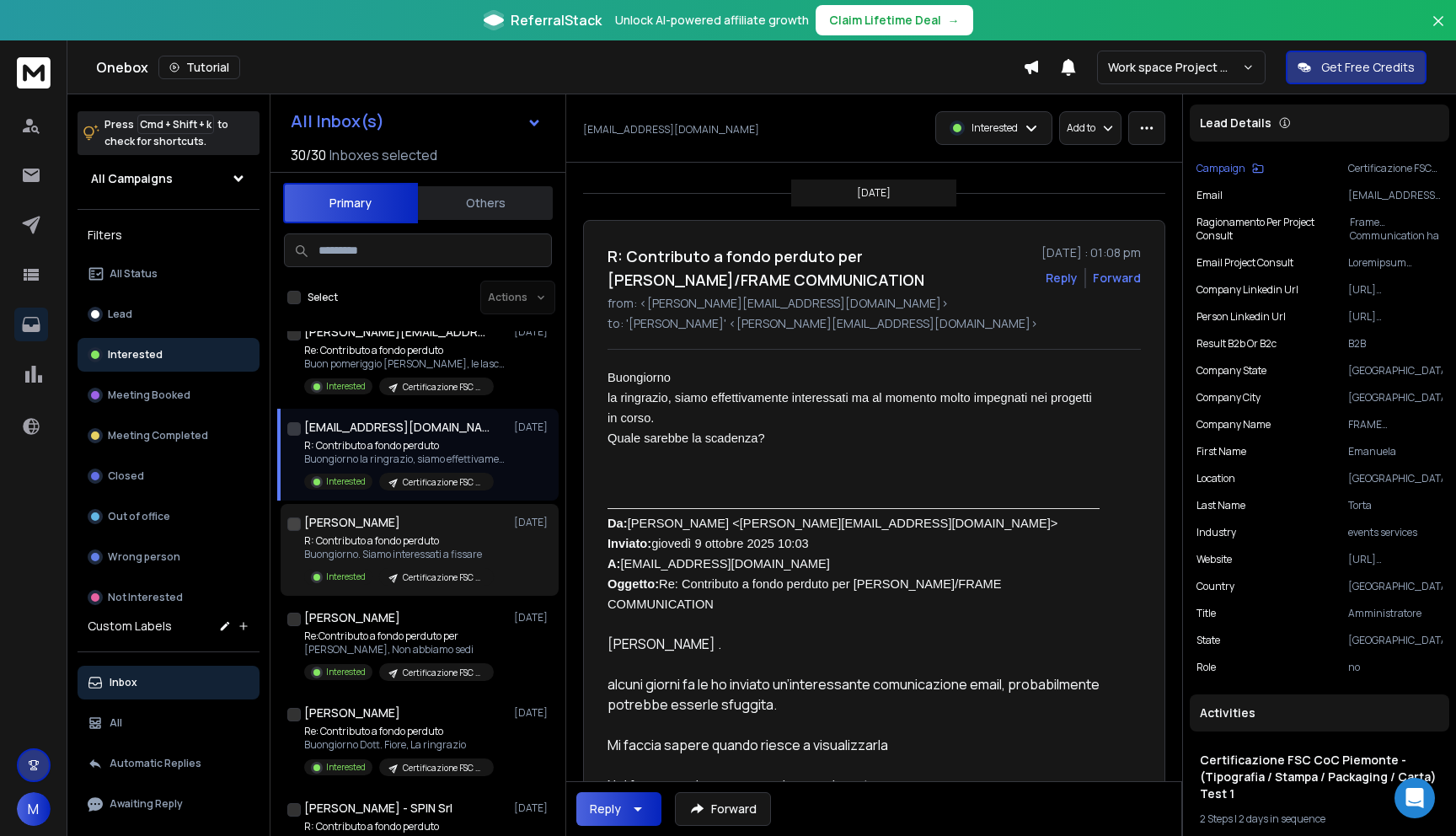
click at [466, 558] on p "Buongiorno. Siamo interessati a fissare" at bounding box center [398, 554] width 189 height 13
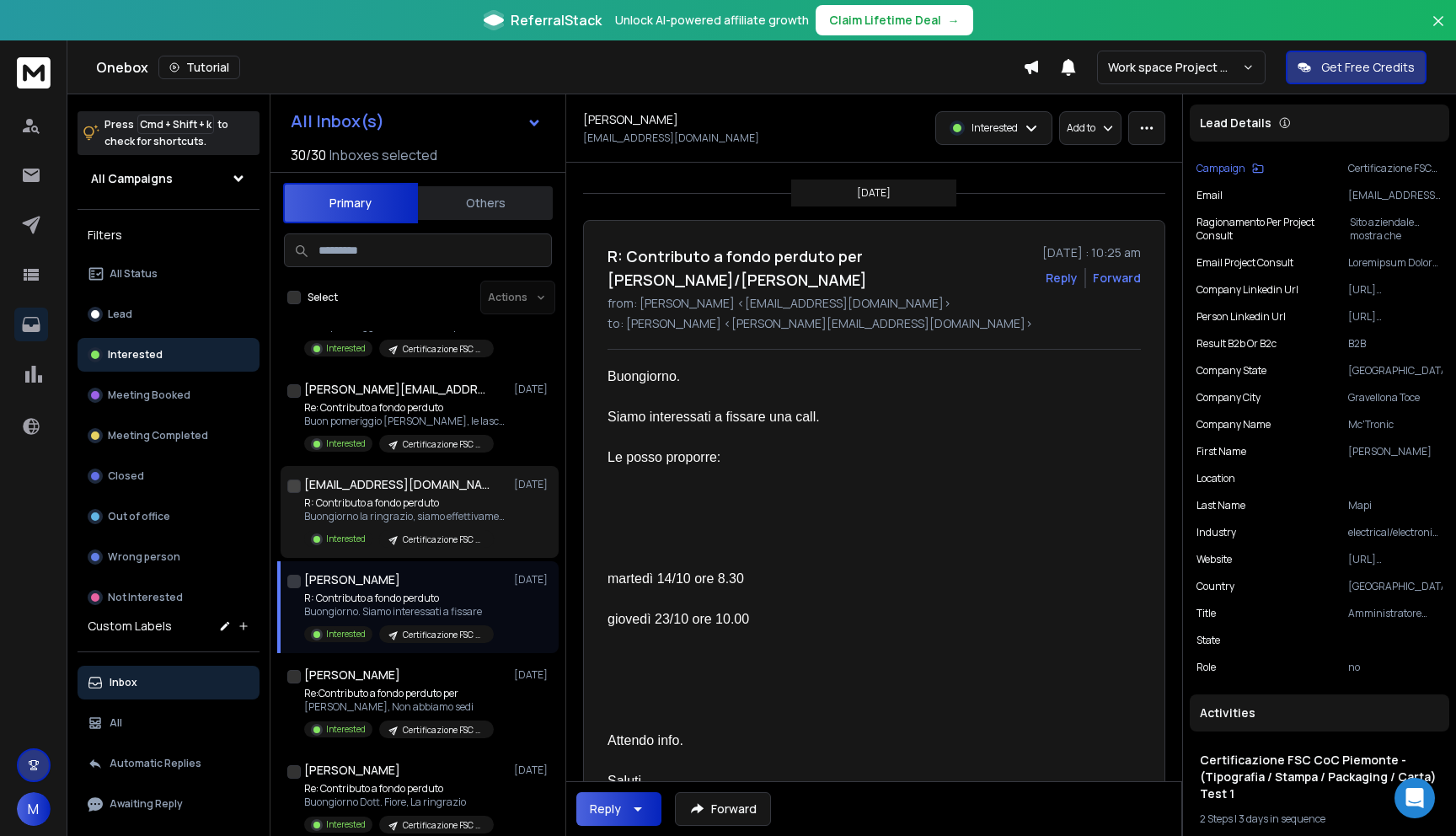
scroll to position [0, 0]
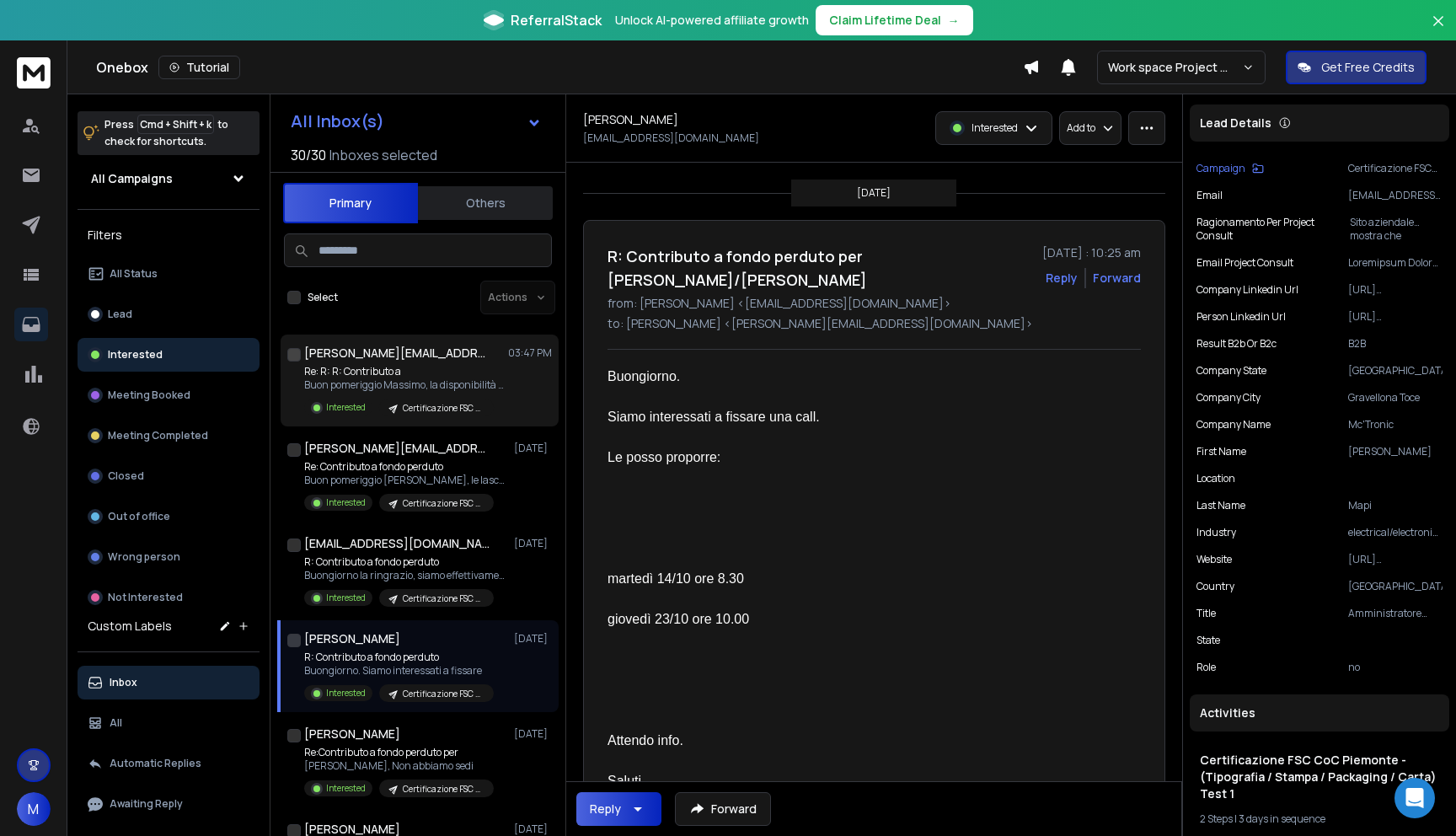
click at [439, 373] on p "Re: R: R: Contributo a" at bounding box center [405, 372] width 203 height 13
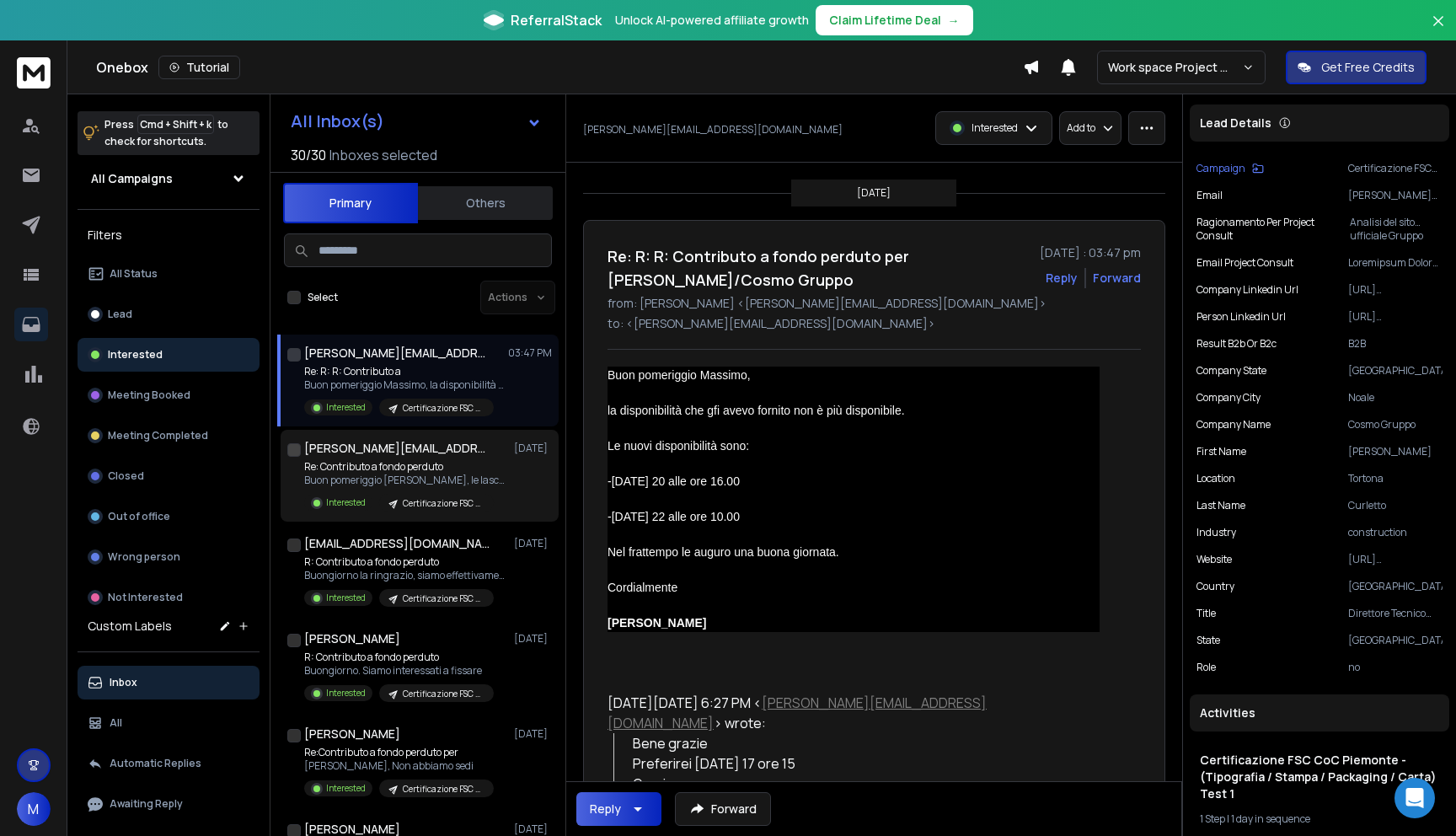
click at [457, 461] on p "Re: Contributo a fondo perduto" at bounding box center [405, 467] width 203 height 13
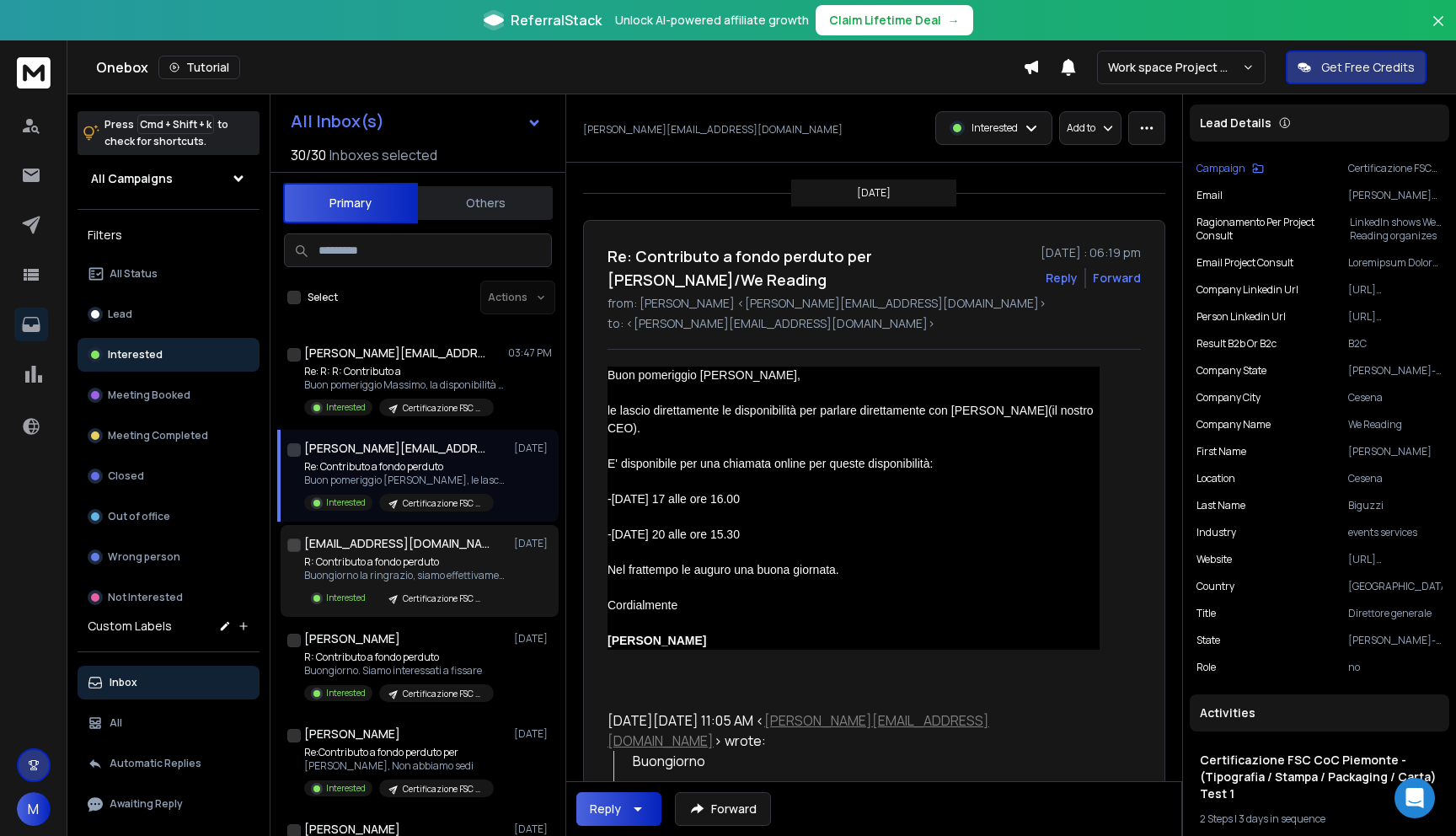
click at [451, 564] on p "R: Contributo a fondo perduto" at bounding box center [405, 562] width 203 height 13
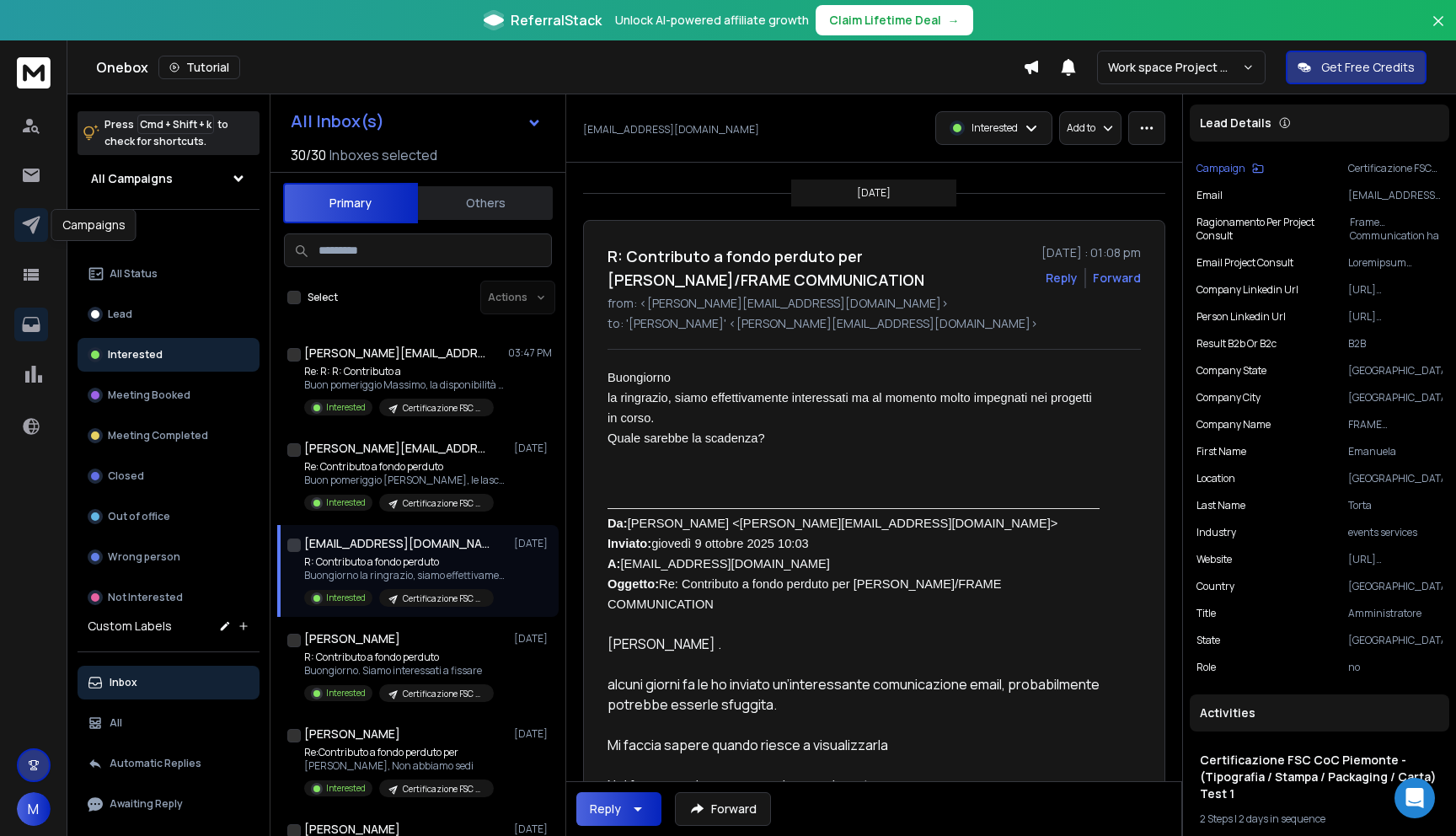
click at [44, 230] on link at bounding box center [30, 224] width 33 height 33
